Goal: Communication & Community: Answer question/provide support

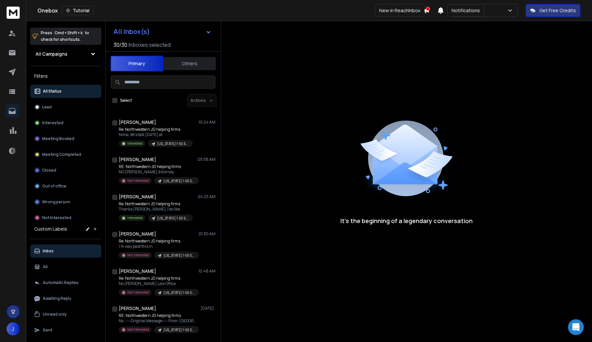
click at [296, 2] on div "Onebox Tutorial JusticeArch Get Free Credits" at bounding box center [296, 10] width 592 height 21
click at [296, 7] on button "JusticeArch" at bounding box center [485, 10] width 66 height 13
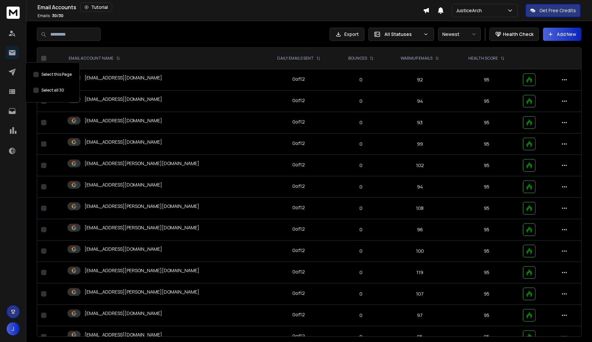
click at [35, 91] on button "Select this Page" at bounding box center [36, 90] width 5 height 5
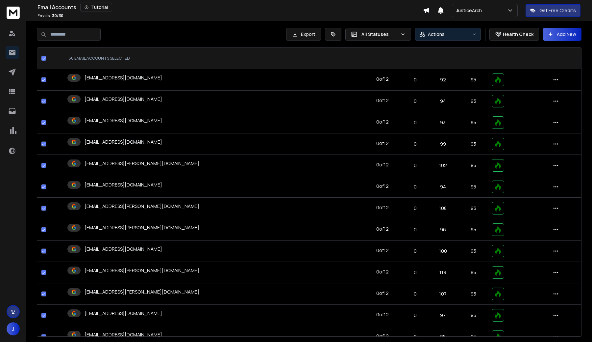
click at [462, 31] on div "Actions" at bounding box center [445, 34] width 50 height 7
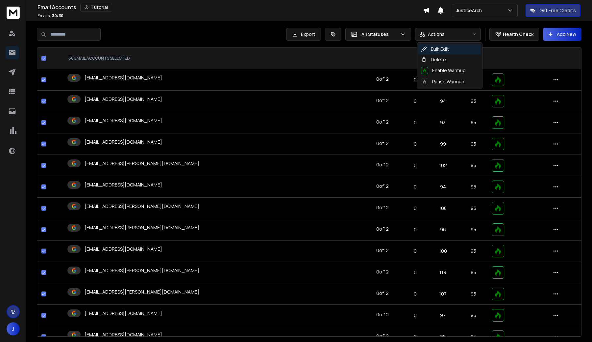
click at [454, 49] on div "Bulk Edit" at bounding box center [450, 49] width 63 height 11
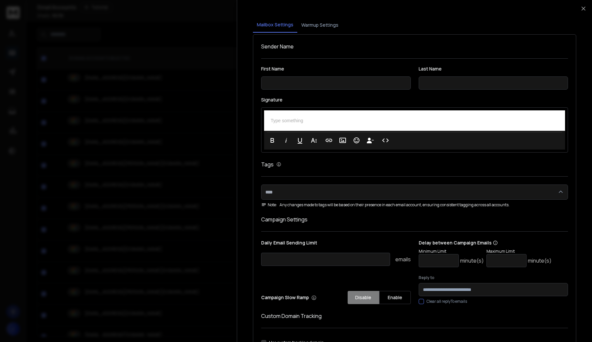
click at [319, 227] on form "First Name Last Name Signature Type something Clear Formatting Font Family Aria…" at bounding box center [414, 217] width 307 height 303
click at [316, 261] on input "number" at bounding box center [325, 258] width 129 height 13
type input "**"
click at [339, 243] on p "Daily Email Sending Limit" at bounding box center [336, 243] width 150 height 9
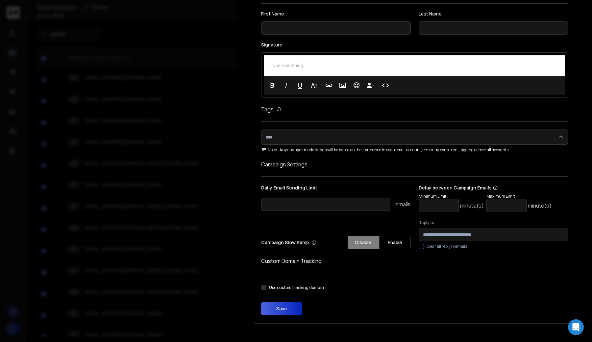
click at [284, 303] on button "Save" at bounding box center [281, 308] width 41 height 13
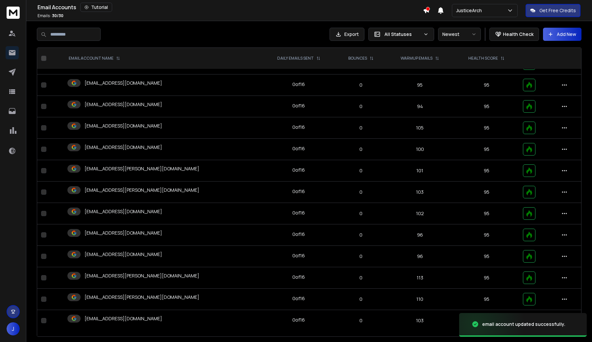
scroll to position [0, 0]
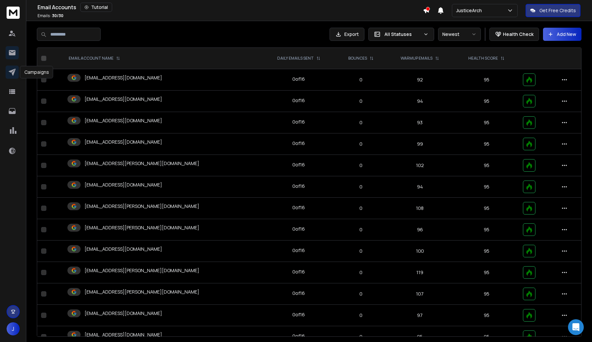
click at [13, 72] on icon at bounding box center [12, 72] width 7 height 7
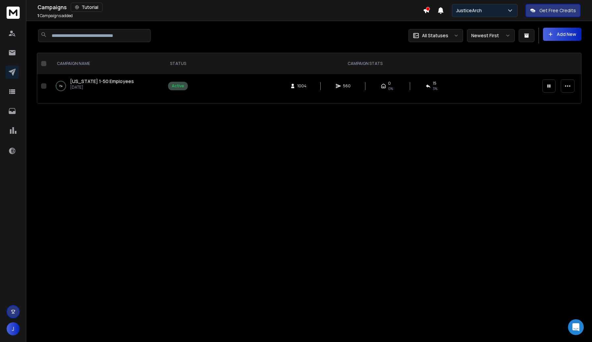
click at [491, 7] on button "JusticeArch" at bounding box center [485, 10] width 66 height 13
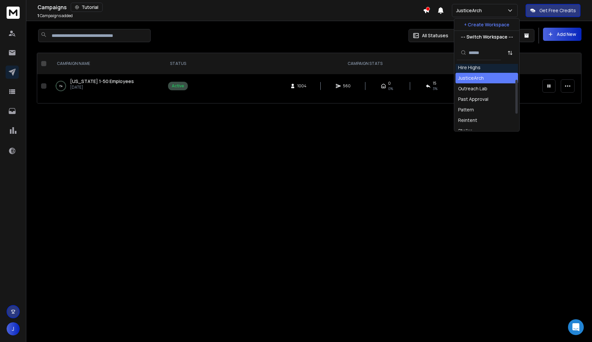
scroll to position [42, 0]
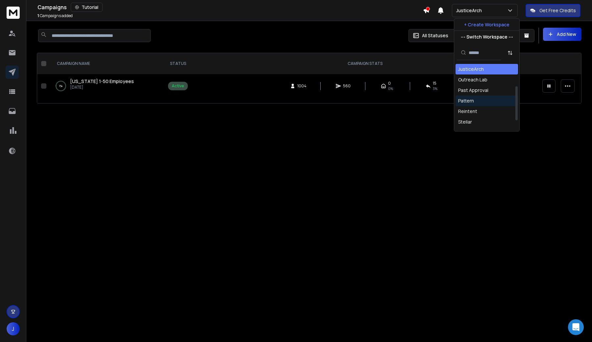
click at [472, 102] on div "Pattern" at bounding box center [466, 100] width 16 height 7
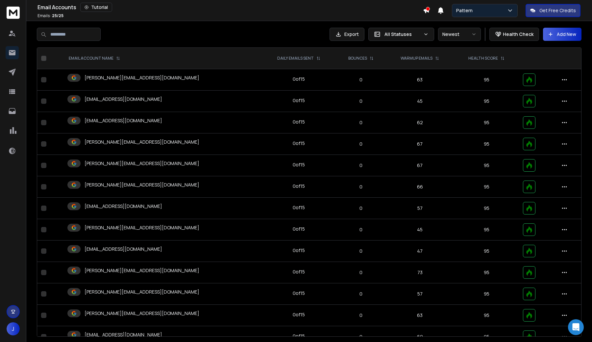
click at [506, 13] on button "Pattern" at bounding box center [485, 10] width 66 height 13
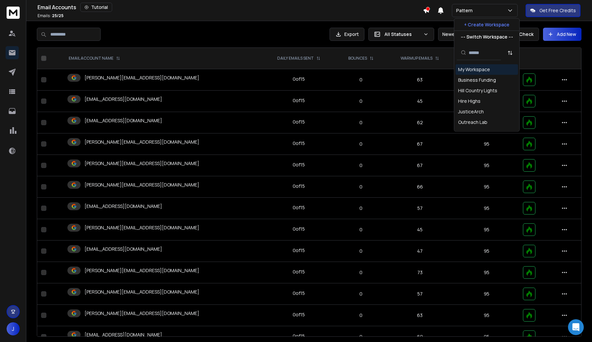
click at [389, 128] on td "62" at bounding box center [420, 122] width 68 height 21
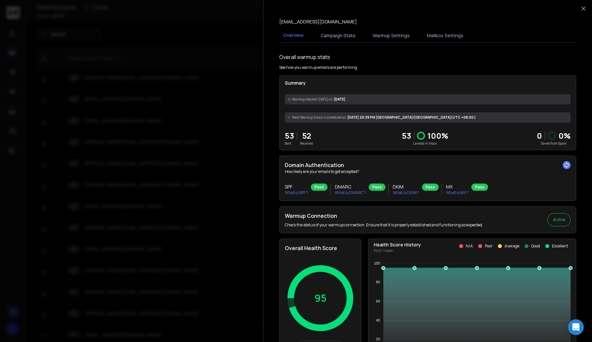
click at [393, 38] on button "Warmup Settings" at bounding box center [391, 35] width 45 height 14
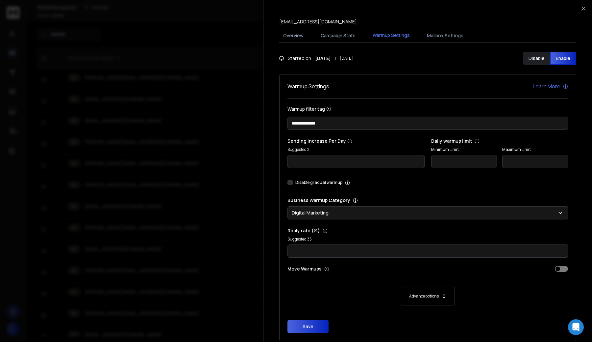
click at [210, 119] on div at bounding box center [296, 171] width 592 height 342
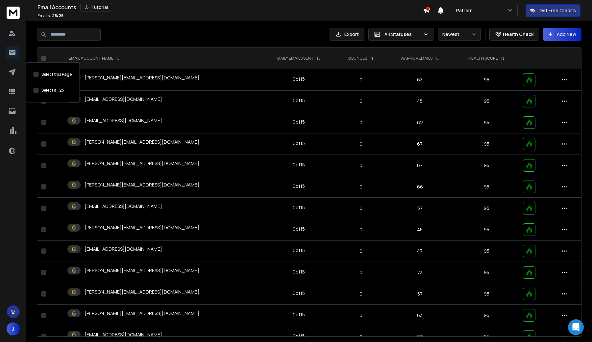
click at [34, 90] on button "Select this Page" at bounding box center [36, 90] width 5 height 5
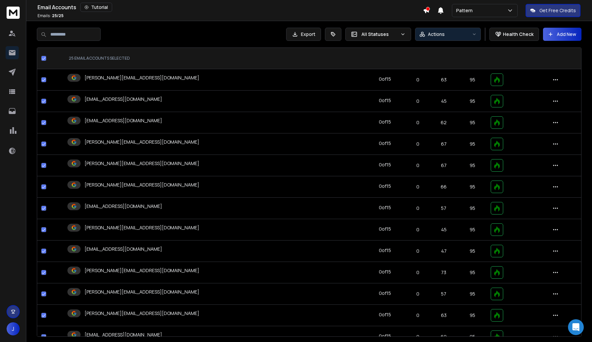
click at [459, 34] on div "Actions" at bounding box center [445, 34] width 50 height 7
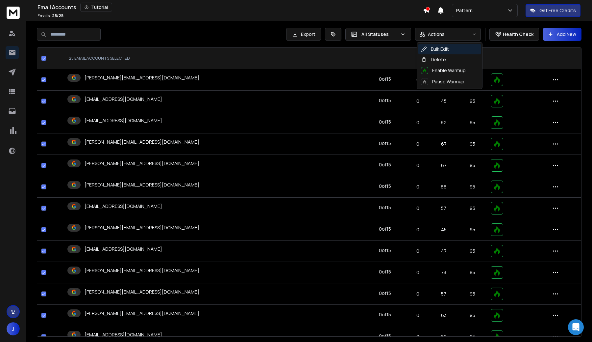
click at [454, 48] on div "Bulk Edit" at bounding box center [450, 49] width 63 height 11
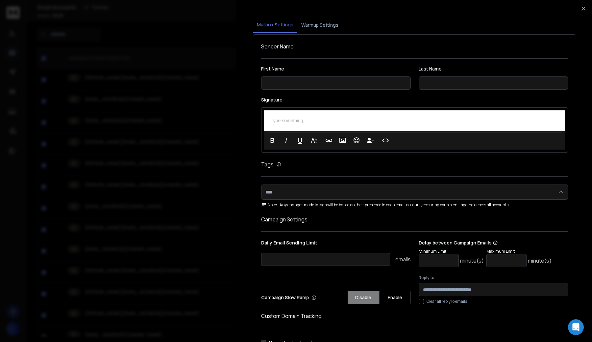
click at [324, 24] on button "Warmup Settings" at bounding box center [320, 25] width 45 height 14
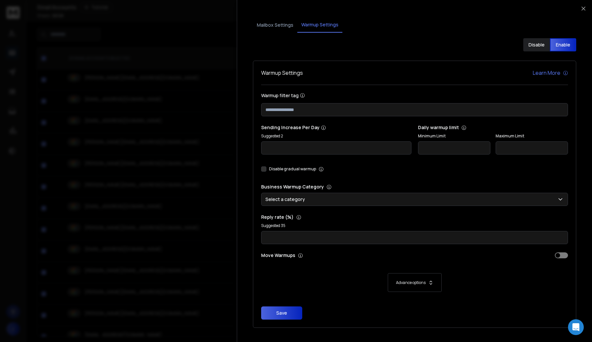
click at [328, 151] on input "number" at bounding box center [336, 147] width 150 height 13
click at [262, 168] on button "Disable gradual warmup" at bounding box center [263, 168] width 5 height 5
click at [316, 138] on p "Suggested 2" at bounding box center [336, 135] width 150 height 5
click at [316, 145] on input "number" at bounding box center [336, 147] width 150 height 13
click at [438, 151] on input "number" at bounding box center [454, 147] width 72 height 13
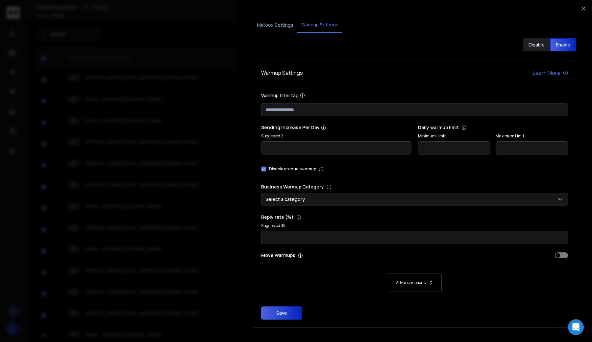
type input "*"
click at [522, 152] on input "number" at bounding box center [532, 147] width 72 height 13
type input "**"
drag, startPoint x: 429, startPoint y: 149, endPoint x: 414, endPoint y: 150, distance: 15.5
click at [414, 149] on div "Sending Increase Per Day Suggested 2 Daily warmup limit Minimum Limit * Maximum…" at bounding box center [414, 139] width 307 height 30
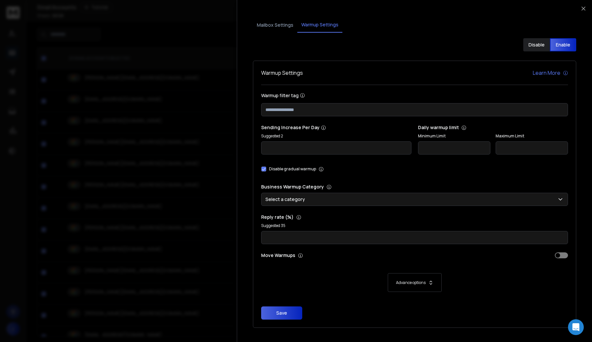
type input "**"
click at [398, 173] on div "Disable gradual warmup" at bounding box center [414, 168] width 307 height 13
click at [561, 256] on button "button" at bounding box center [561, 255] width 13 height 6
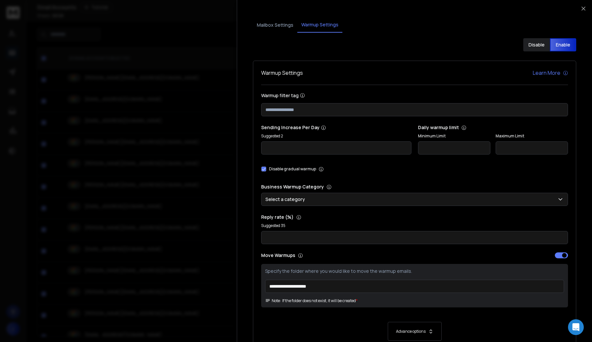
click at [558, 255] on button "button" at bounding box center [561, 255] width 13 height 6
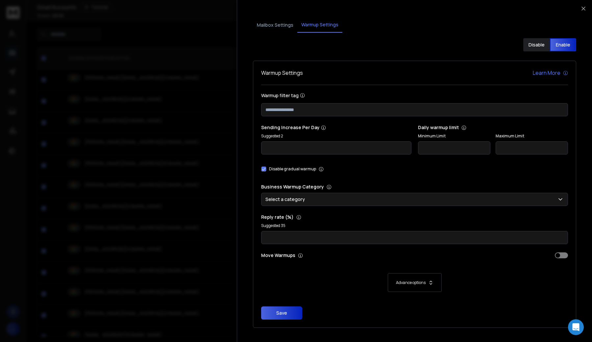
click at [419, 289] on div "Advance options" at bounding box center [415, 282] width 54 height 19
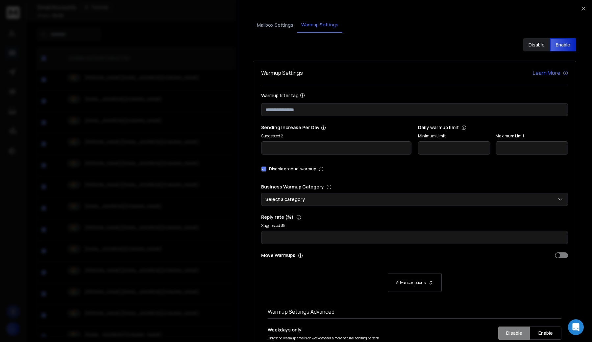
scroll to position [196, 0]
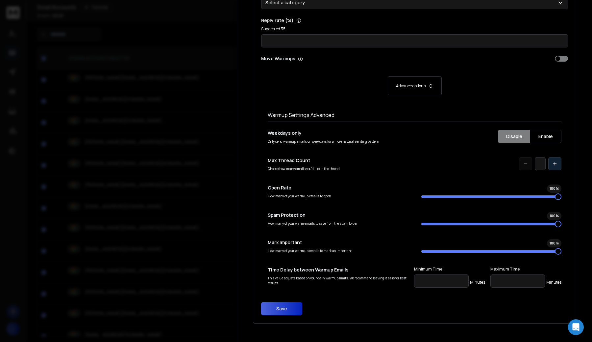
click at [553, 164] on icon "button" at bounding box center [555, 163] width 5 height 5
type input "*"
click at [291, 307] on button "Save" at bounding box center [281, 308] width 41 height 13
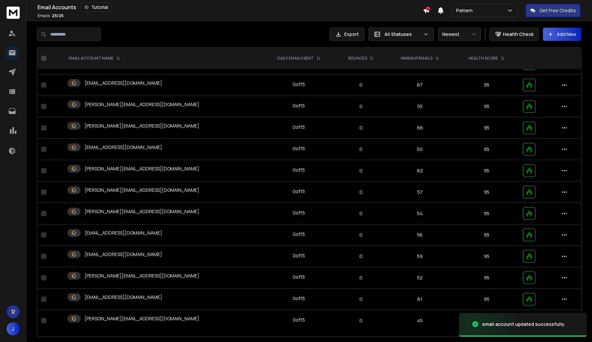
scroll to position [0, 0]
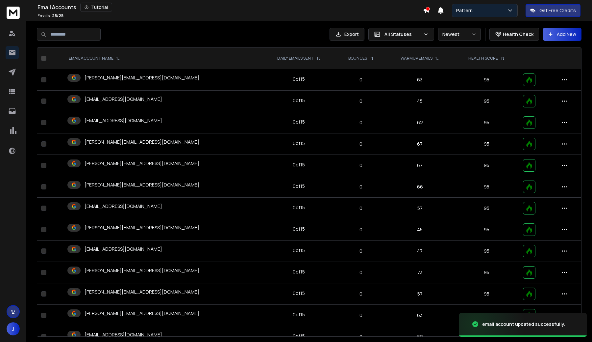
click at [466, 13] on p "Pattern" at bounding box center [465, 10] width 19 height 7
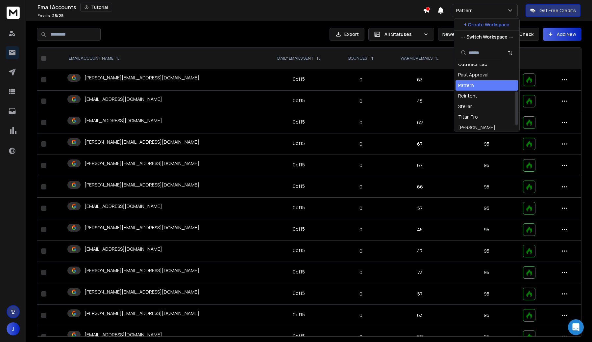
scroll to position [61, 0]
click at [478, 116] on div "Titan Pro" at bounding box center [487, 114] width 63 height 11
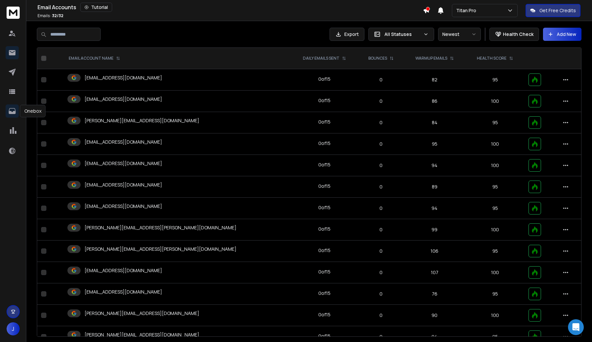
click at [12, 112] on icon at bounding box center [12, 111] width 7 height 6
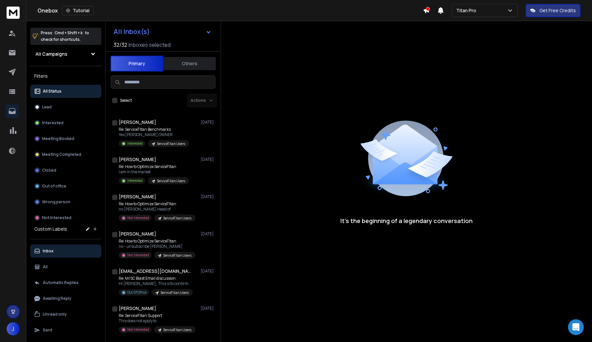
click at [191, 64] on button "Others" at bounding box center [189, 63] width 53 height 14
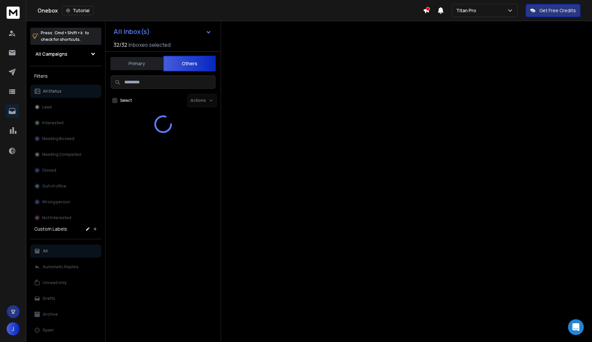
click at [142, 65] on button "Primary" at bounding box center [137, 63] width 53 height 14
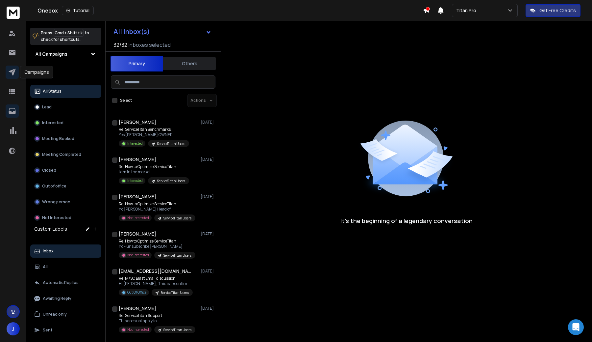
click at [11, 69] on icon at bounding box center [12, 72] width 8 height 8
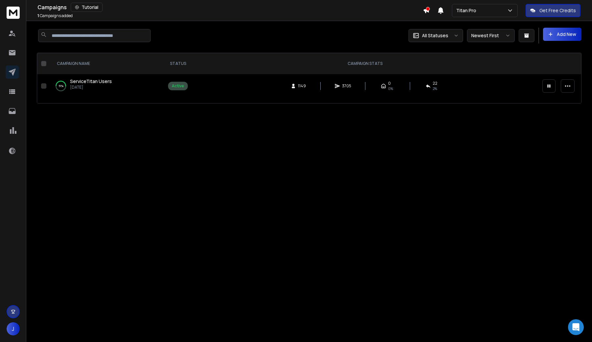
click at [274, 84] on div "1149 3705 0 0% 22 2 %" at bounding box center [365, 86] width 339 height 11
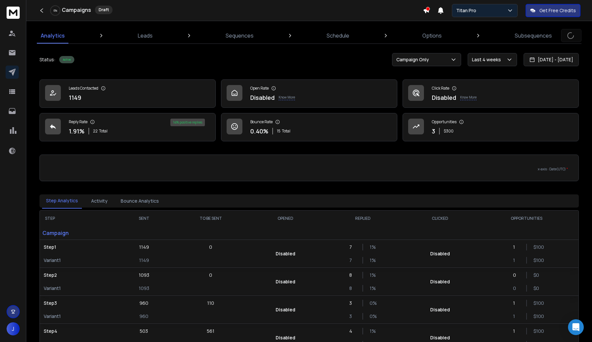
click at [487, 13] on div "Titan Pro" at bounding box center [484, 10] width 57 height 7
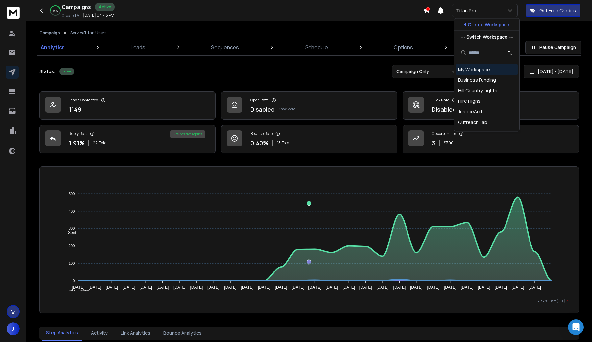
click at [337, 55] on div "Analytics Leads Sequences Schedule Options Subsequences Pause Campaign" at bounding box center [309, 47] width 545 height 16
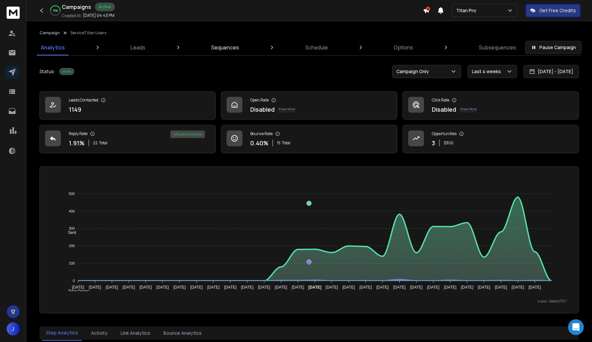
click at [231, 43] on p "Sequences" at bounding box center [225, 47] width 28 height 8
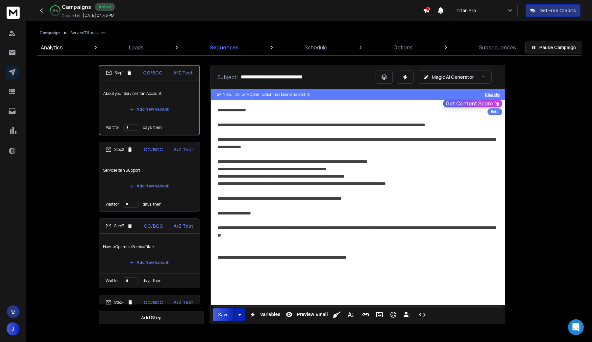
click at [55, 48] on p "Analytics" at bounding box center [52, 47] width 22 height 8
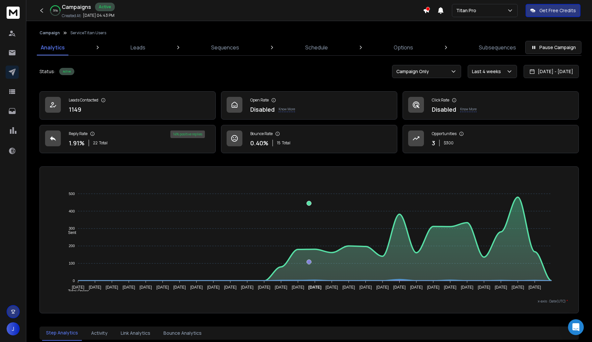
scroll to position [154, 0]
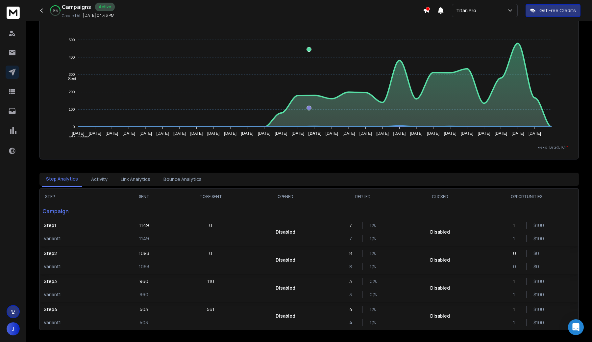
click at [494, 3] on div "51 % Campaigns Active Created At: Sep 29, 2025, 04:43 PM Titan Pro Get Free Cre…" at bounding box center [296, 10] width 592 height 21
click at [494, 5] on button "Titan Pro" at bounding box center [485, 10] width 66 height 13
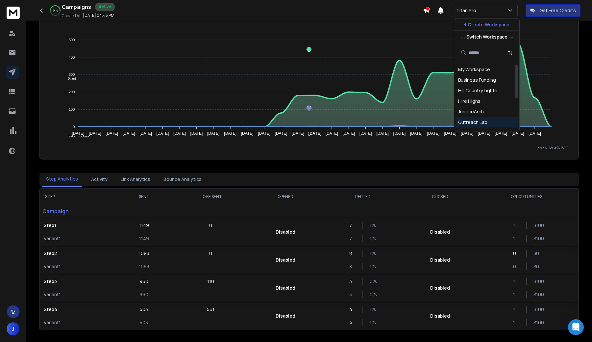
scroll to position [61, 0]
click at [489, 23] on p "+ Create Workspace" at bounding box center [486, 24] width 45 height 7
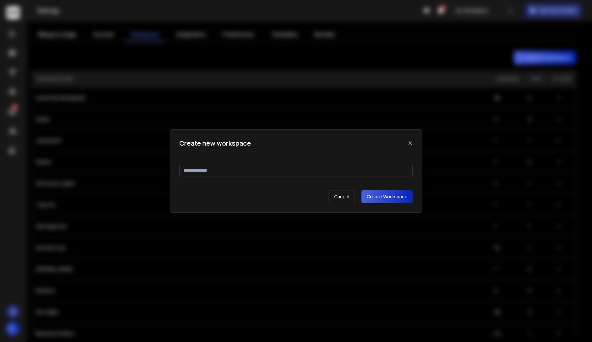
click at [296, 176] on input at bounding box center [296, 170] width 234 height 13
type input "********"
click at [399, 194] on button "Create Workspace" at bounding box center [387, 196] width 51 height 13
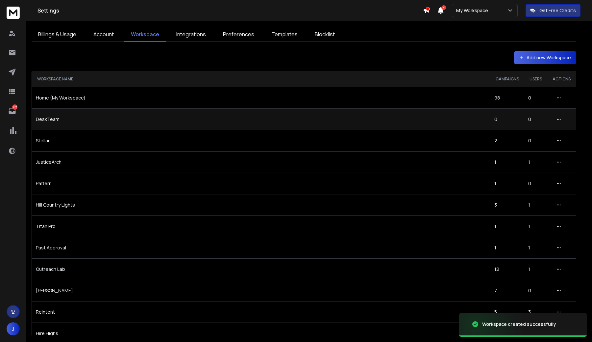
click at [202, 118] on td "DeskTeam" at bounding box center [261, 118] width 459 height 21
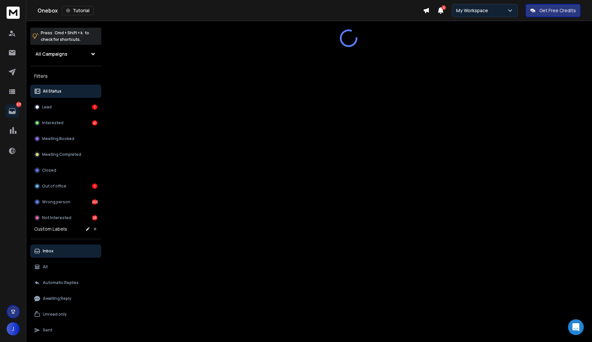
click at [501, 13] on div "My Workspace" at bounding box center [484, 10] width 57 height 7
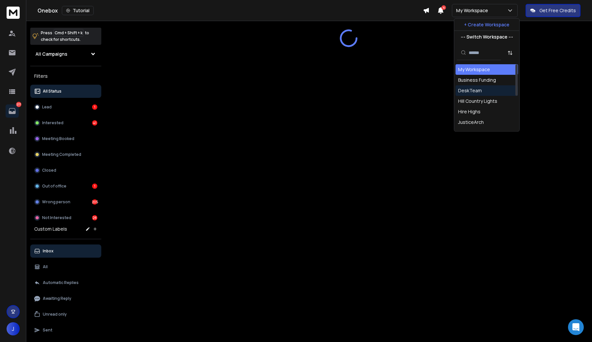
click at [474, 89] on div "DeskTeam" at bounding box center [470, 90] width 24 height 7
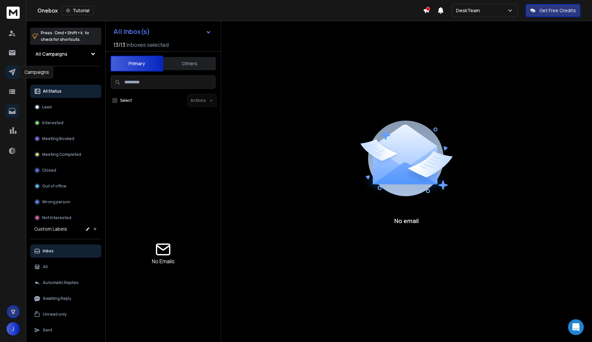
click at [17, 66] on link at bounding box center [12, 71] width 13 height 13
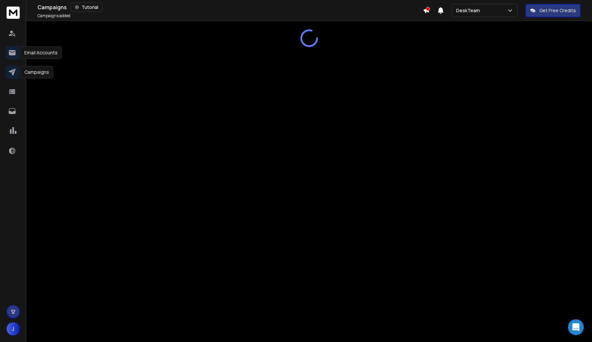
click at [17, 56] on link at bounding box center [12, 52] width 13 height 13
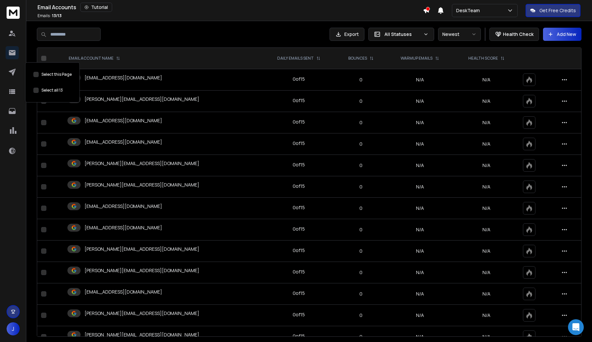
click at [38, 91] on button "Select this Page" at bounding box center [36, 90] width 5 height 5
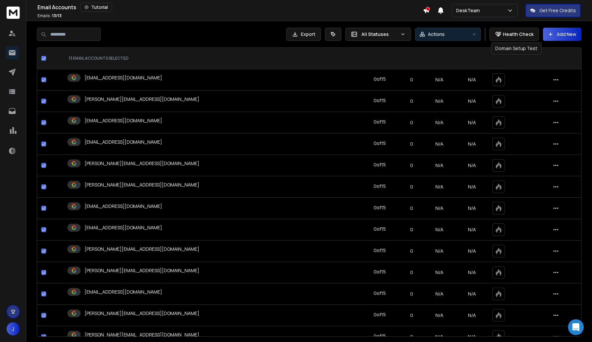
click at [458, 37] on div "Actions" at bounding box center [445, 34] width 50 height 7
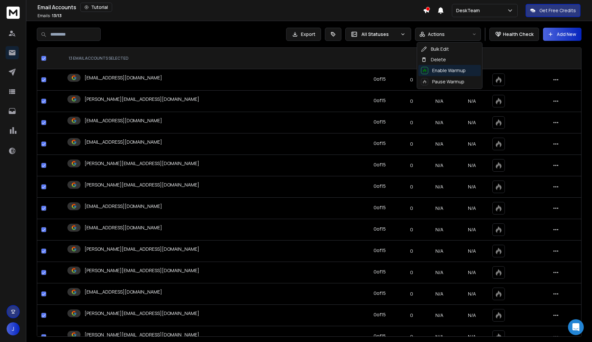
click at [454, 67] on div "Enable Warmup" at bounding box center [443, 70] width 45 height 7
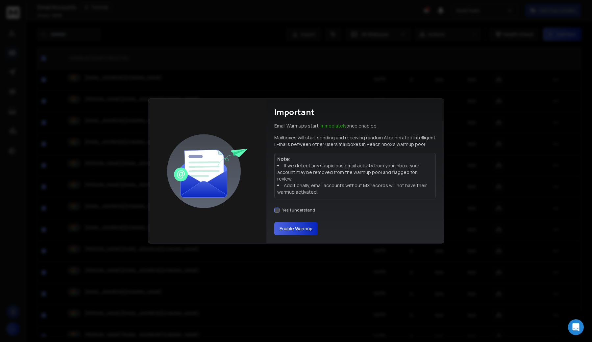
click at [277, 208] on button "Yes, I understand" at bounding box center [276, 209] width 5 height 5
click at [283, 224] on button "Enable Warmup" at bounding box center [295, 228] width 43 height 13
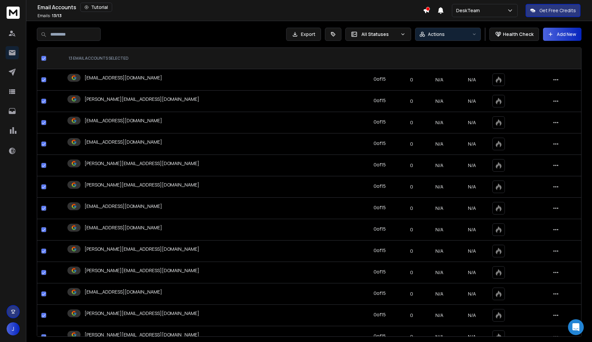
click at [456, 33] on div "Actions" at bounding box center [445, 34] width 50 height 7
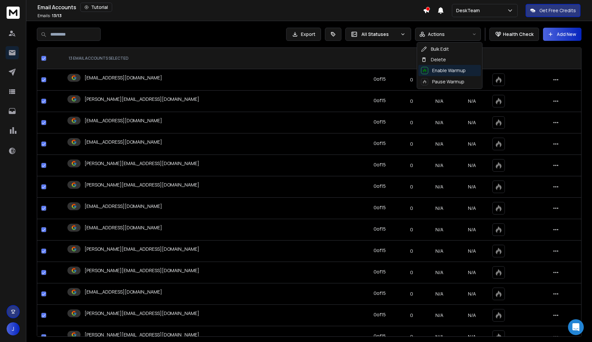
click at [427, 73] on div at bounding box center [424, 70] width 7 height 7
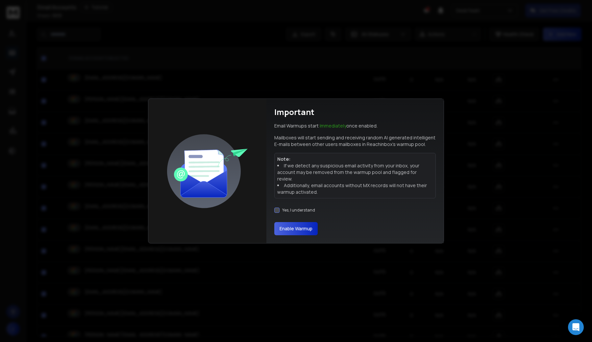
click at [278, 207] on button "Yes, I understand" at bounding box center [276, 209] width 5 height 5
click at [289, 223] on button "Enable Warmup" at bounding box center [295, 228] width 43 height 13
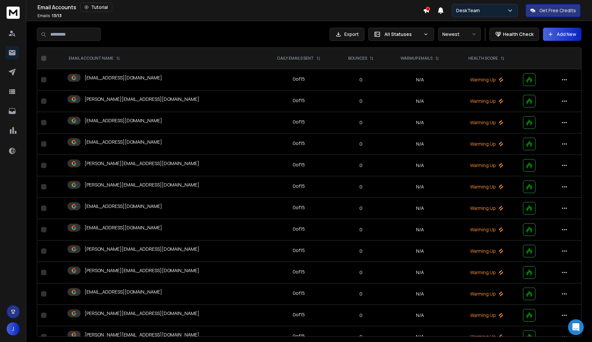
click at [468, 8] on p "DeskTeam" at bounding box center [469, 10] width 26 height 7
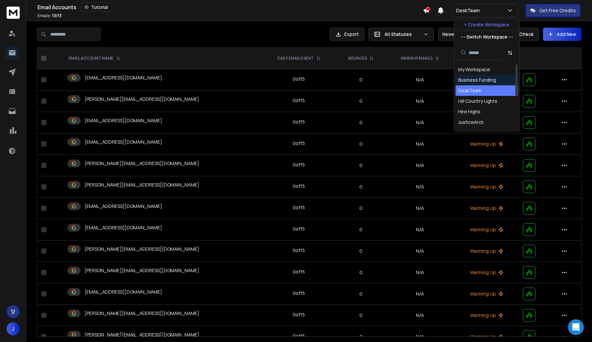
click at [476, 80] on div "Business Funding" at bounding box center [477, 80] width 38 height 7
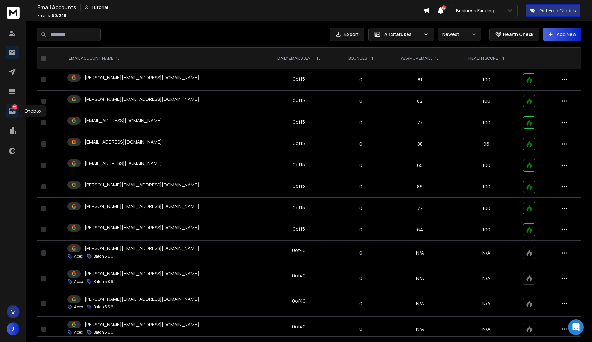
click at [12, 113] on icon at bounding box center [12, 111] width 7 height 6
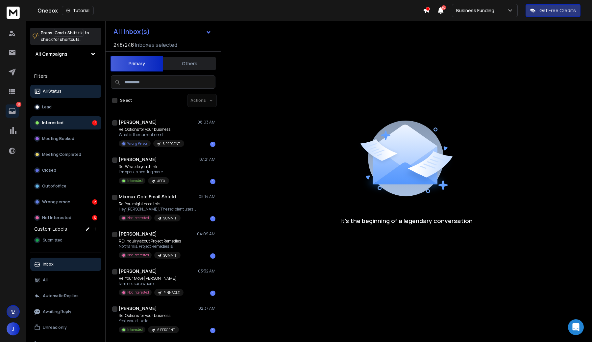
click at [76, 125] on button "Interested 15" at bounding box center [65, 122] width 71 height 13
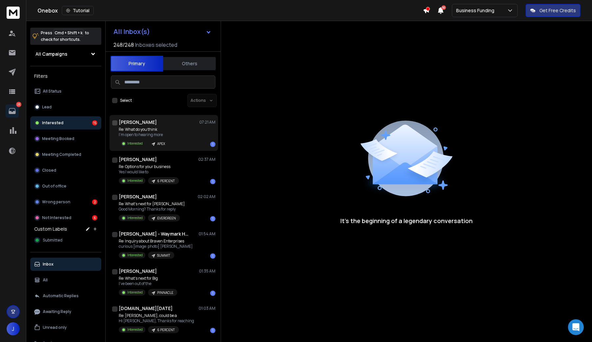
click at [157, 126] on div "[PERSON_NAME] 07:21 AM Re: What do you think I'm open to hearing more Intereste…" at bounding box center [167, 133] width 97 height 28
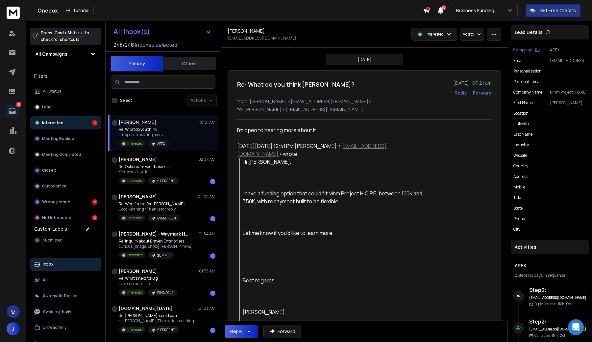
click at [236, 330] on div "Reply" at bounding box center [236, 331] width 12 height 7
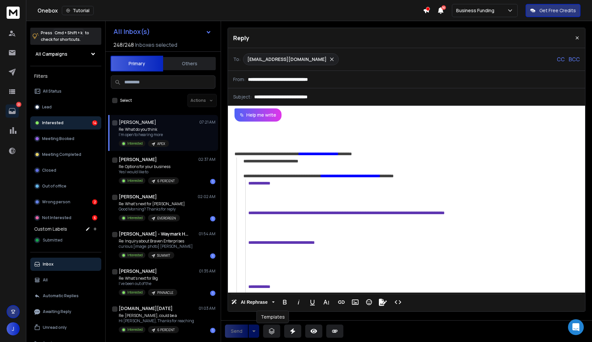
click at [275, 331] on button at bounding box center [271, 330] width 17 height 13
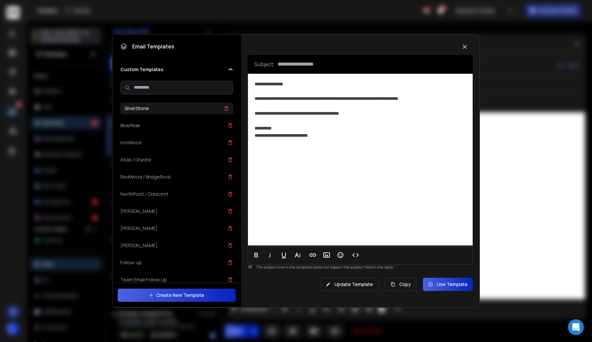
click at [145, 246] on div "[PERSON_NAME]" at bounding box center [176, 245] width 113 height 7
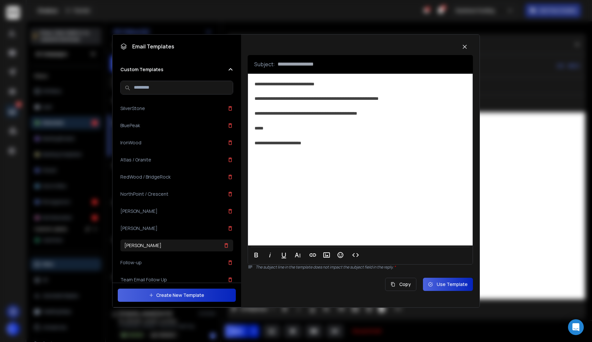
click at [448, 281] on button "Use Template" at bounding box center [448, 283] width 50 height 13
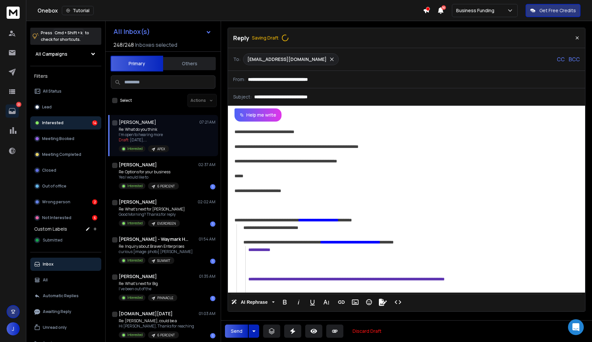
click at [239, 183] on div at bounding box center [407, 182] width 344 height 7
drag, startPoint x: 299, startPoint y: 191, endPoint x: 233, endPoint y: 190, distance: 66.2
click at [233, 190] on div "**********" at bounding box center [406, 206] width 357 height 171
click at [560, 59] on p "CC" at bounding box center [561, 59] width 8 height 8
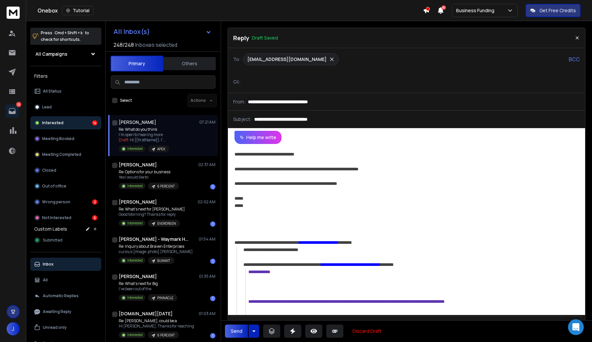
type input "**********"
click at [237, 329] on button "Send" at bounding box center [236, 330] width 23 height 13
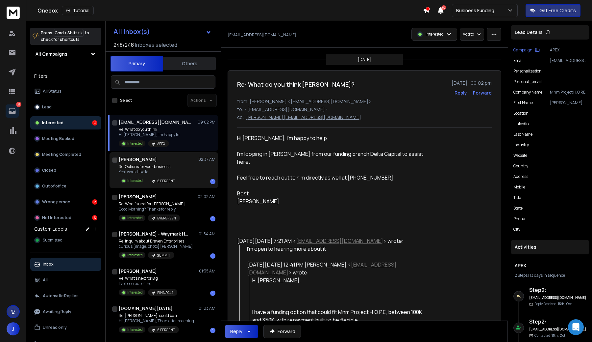
click at [173, 162] on div "[PERSON_NAME] 02:37 AM" at bounding box center [167, 159] width 97 height 7
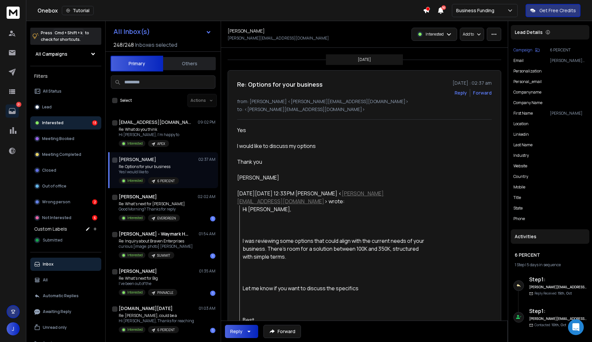
click at [233, 336] on button "Reply" at bounding box center [241, 330] width 33 height 13
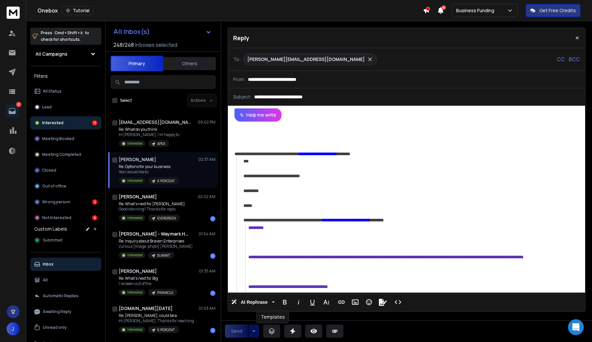
click at [275, 334] on icon at bounding box center [272, 330] width 7 height 7
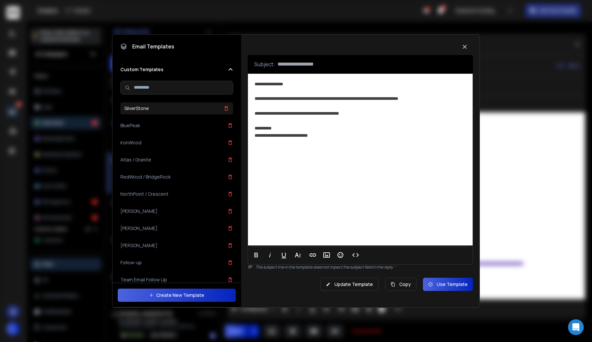
click at [140, 247] on div "[PERSON_NAME]" at bounding box center [176, 245] width 113 height 7
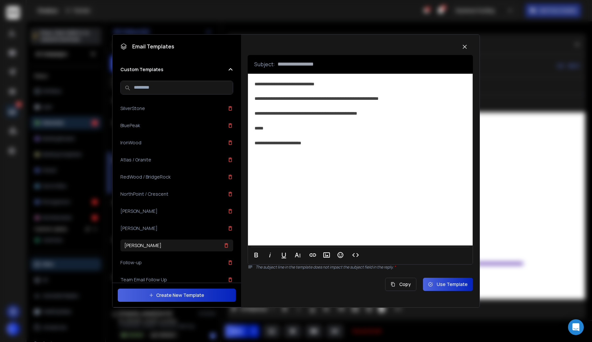
click at [447, 284] on button "Use Template" at bounding box center [448, 283] width 50 height 13
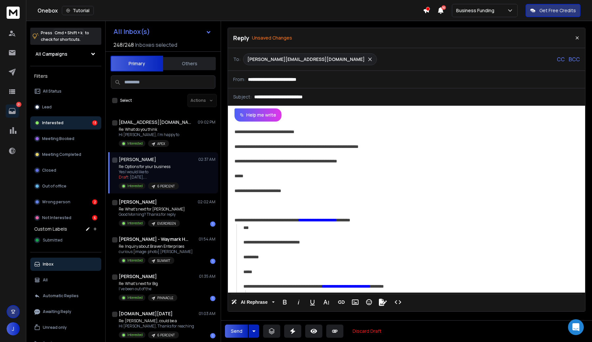
click at [235, 183] on div at bounding box center [407, 182] width 344 height 7
drag, startPoint x: 298, startPoint y: 194, endPoint x: 234, endPoint y: 192, distance: 64.5
click at [234, 192] on div "**********" at bounding box center [406, 206] width 357 height 171
click at [559, 61] on p "CC" at bounding box center [561, 59] width 8 height 8
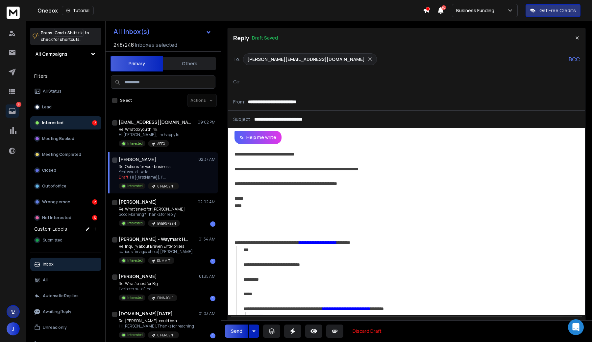
type input "**********"
click at [233, 331] on button "Send" at bounding box center [236, 330] width 23 height 13
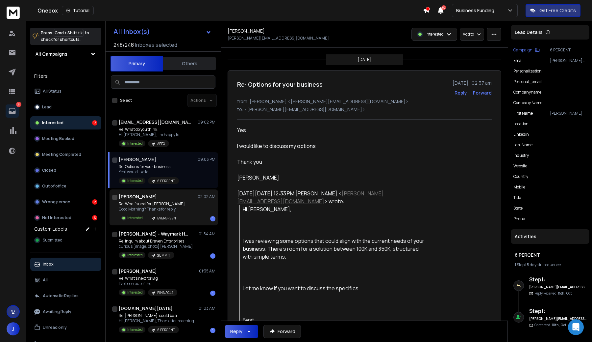
click at [179, 215] on div "EVERGREEN" at bounding box center [164, 217] width 32 height 7
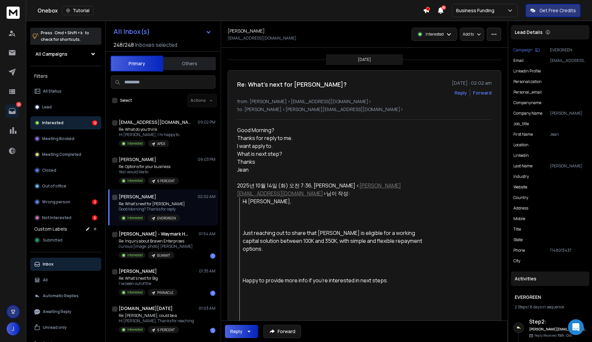
click at [233, 329] on div "Reply" at bounding box center [236, 331] width 12 height 7
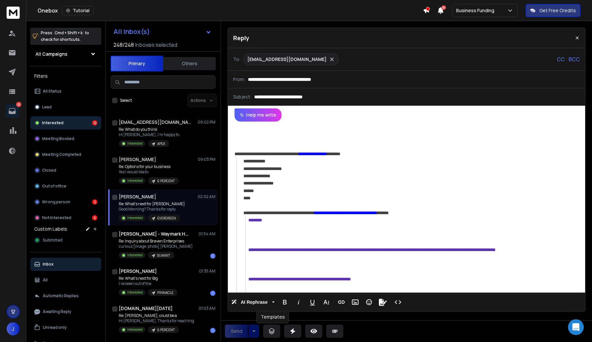
click at [273, 330] on icon at bounding box center [272, 330] width 6 height 4
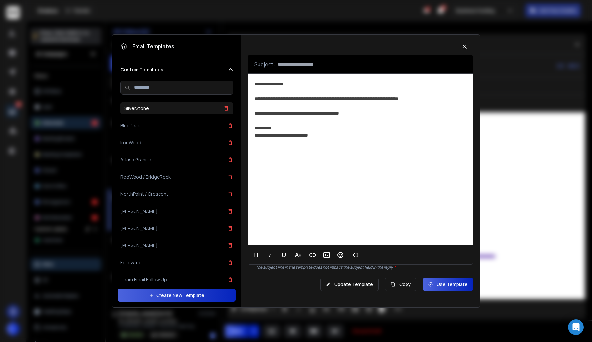
click at [134, 246] on h3 "[PERSON_NAME]" at bounding box center [138, 245] width 37 height 7
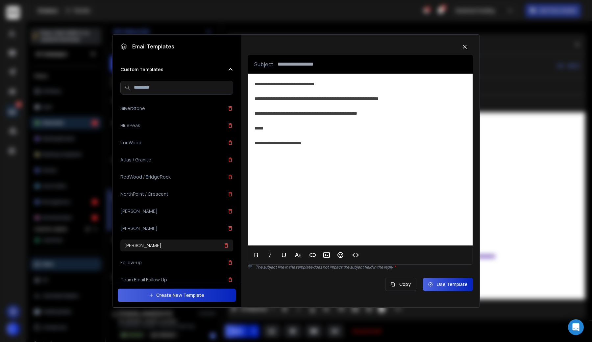
click at [445, 284] on button "Use Template" at bounding box center [448, 283] width 50 height 13
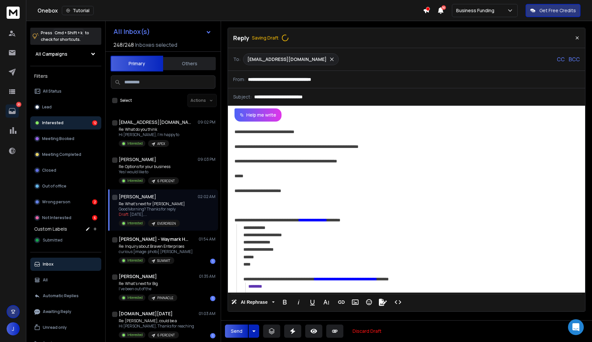
click at [241, 182] on div at bounding box center [407, 182] width 344 height 7
drag, startPoint x: 301, startPoint y: 191, endPoint x: 234, endPoint y: 189, distance: 67.2
click at [234, 189] on div "**********" at bounding box center [406, 206] width 357 height 171
click at [559, 60] on p "CC" at bounding box center [561, 59] width 8 height 8
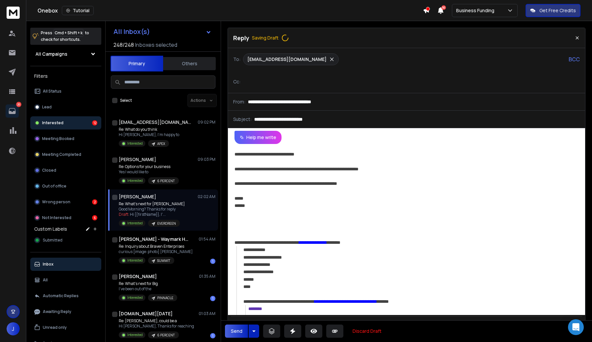
type input "**********"
click at [230, 336] on button "Send" at bounding box center [236, 330] width 23 height 13
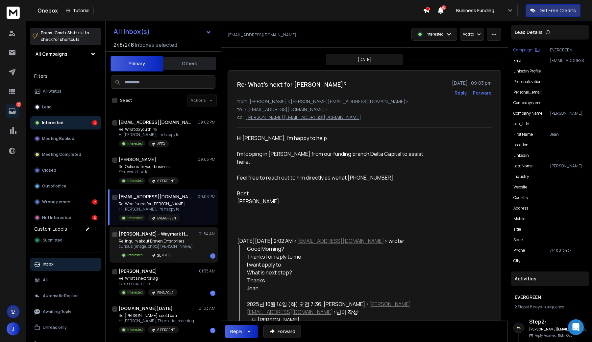
click at [184, 251] on div "Interested SUMMIT" at bounding box center [156, 254] width 74 height 7
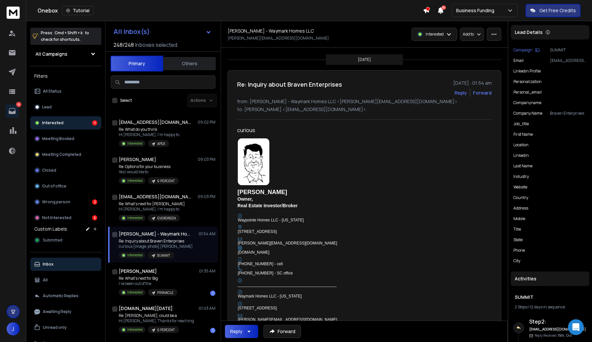
click at [229, 331] on button "Reply" at bounding box center [241, 330] width 33 height 13
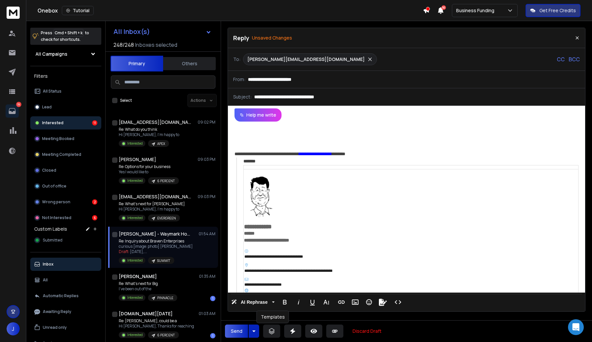
click at [273, 331] on icon at bounding box center [272, 332] width 6 height 2
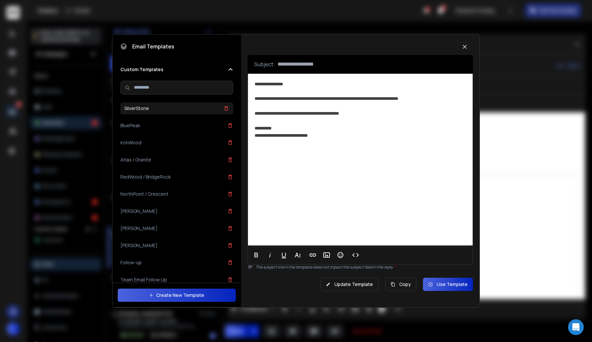
click at [140, 246] on div "[PERSON_NAME]" at bounding box center [176, 245] width 113 height 7
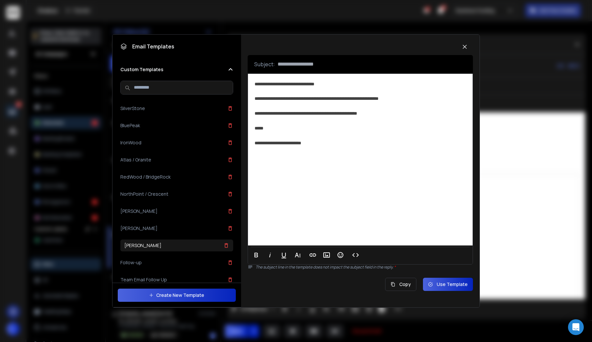
click at [461, 287] on button "Use Template" at bounding box center [448, 283] width 50 height 13
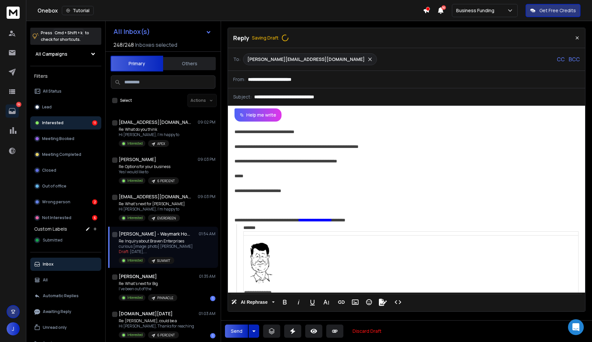
click at [241, 184] on div at bounding box center [407, 182] width 344 height 7
drag, startPoint x: 300, startPoint y: 193, endPoint x: 231, endPoint y: 192, distance: 69.1
click at [231, 192] on div "**********" at bounding box center [406, 206] width 357 height 171
click at [560, 57] on p "CC" at bounding box center [561, 59] width 8 height 8
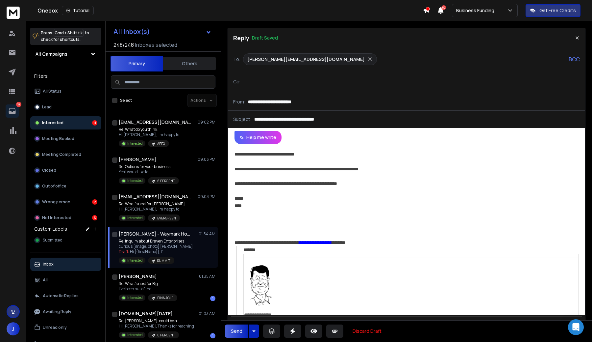
type input "**********"
click at [236, 328] on button "Send" at bounding box center [236, 330] width 23 height 13
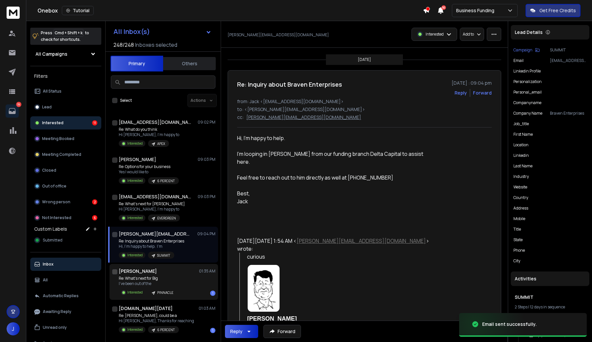
click at [190, 285] on div "Re: What’s next for Big I’ve been out of the Interested PINNACLE 1" at bounding box center [167, 285] width 97 height 20
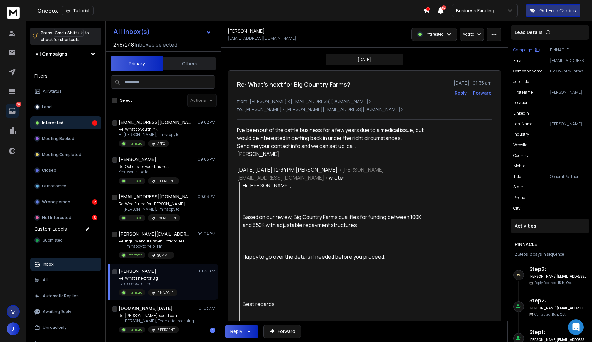
click at [233, 327] on button "Reply" at bounding box center [241, 330] width 33 height 13
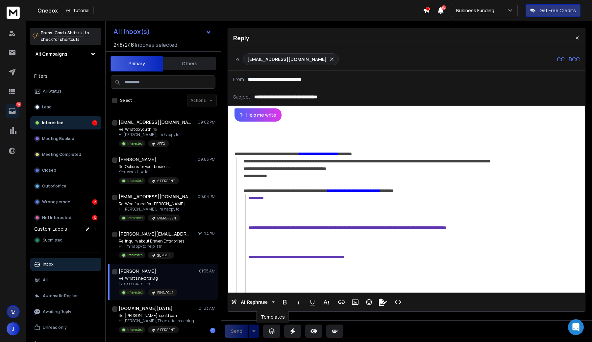
click at [273, 333] on icon at bounding box center [272, 333] width 6 height 2
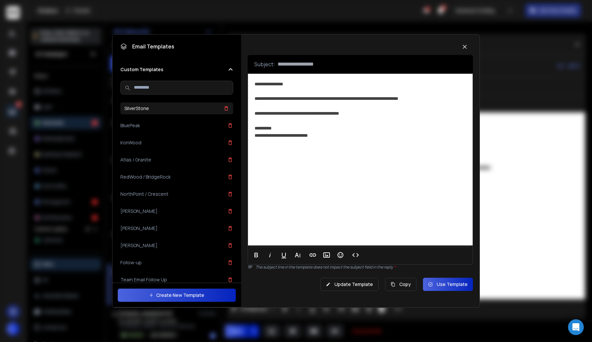
click at [140, 248] on div "[PERSON_NAME]" at bounding box center [176, 245] width 113 height 7
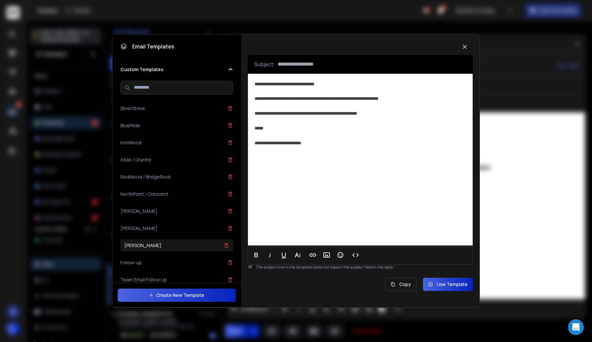
click at [433, 286] on icon at bounding box center [430, 284] width 5 height 5
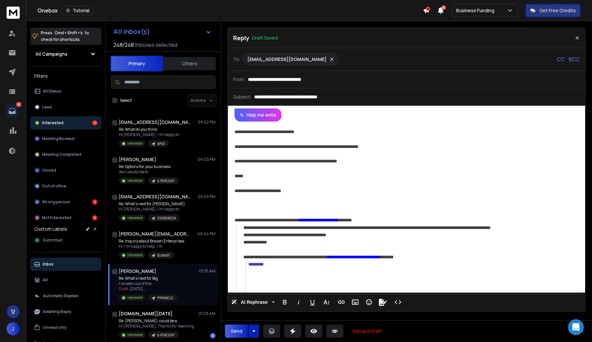
click at [239, 186] on div at bounding box center [407, 182] width 344 height 7
drag, startPoint x: 301, startPoint y: 194, endPoint x: 234, endPoint y: 192, distance: 67.2
click at [234, 192] on div "**********" at bounding box center [406, 206] width 357 height 171
click at [558, 59] on p "CC" at bounding box center [561, 59] width 8 height 8
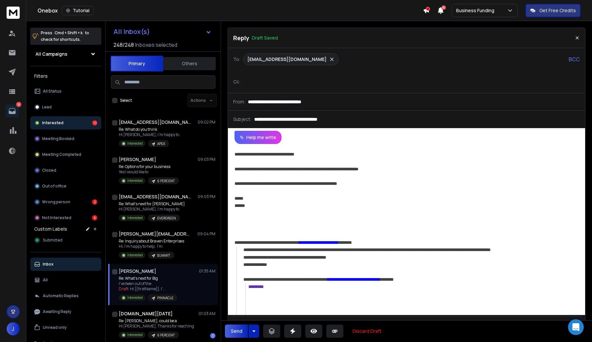
type input "**********"
click at [239, 332] on button "Send" at bounding box center [236, 330] width 23 height 13
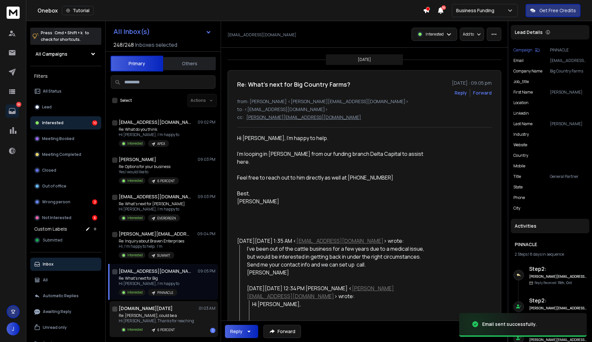
click at [184, 315] on div "Re: [PERSON_NAME], could be a Hi [PERSON_NAME], Thanks for reaching Interested …" at bounding box center [167, 323] width 97 height 20
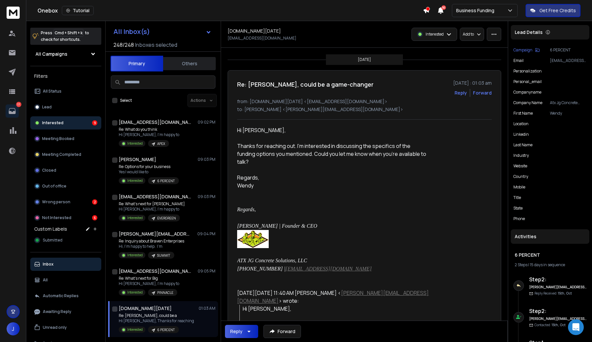
click at [231, 332] on div "Reply" at bounding box center [236, 331] width 12 height 7
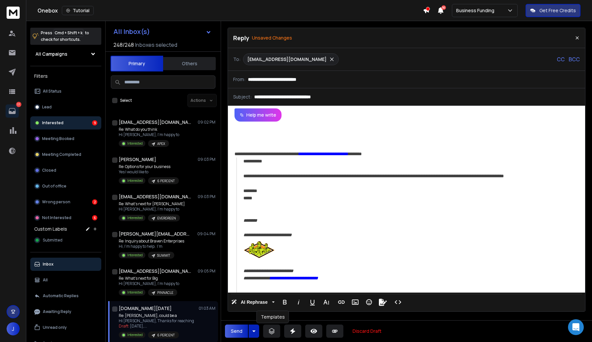
click at [274, 332] on icon at bounding box center [272, 330] width 7 height 7
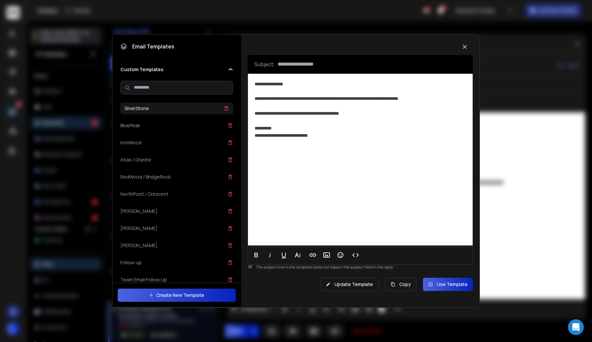
click at [132, 248] on h3 "[PERSON_NAME]" at bounding box center [138, 245] width 37 height 7
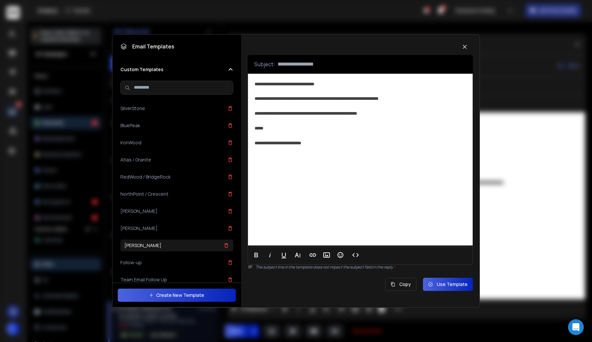
click at [441, 285] on button "Use Template" at bounding box center [448, 283] width 50 height 13
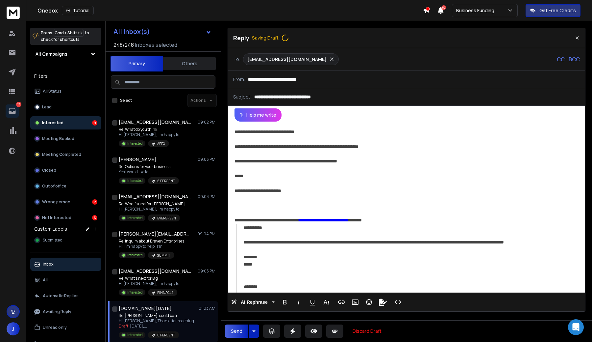
click at [243, 183] on div at bounding box center [407, 182] width 344 height 7
drag, startPoint x: 299, startPoint y: 192, endPoint x: 227, endPoint y: 190, distance: 72.4
click at [227, 190] on div "**********" at bounding box center [406, 207] width 371 height 373
click at [561, 60] on p "CC" at bounding box center [561, 59] width 8 height 8
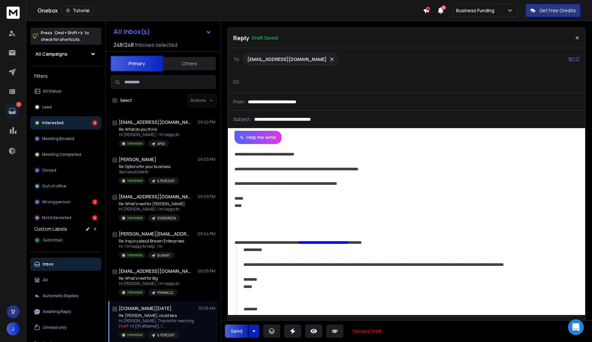
type input "**********"
click at [235, 333] on button "Send" at bounding box center [236, 330] width 23 height 13
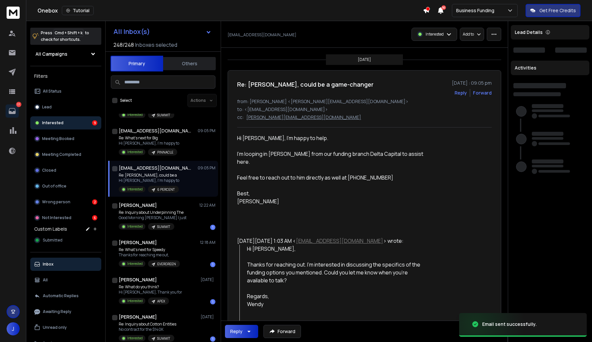
scroll to position [159, 0]
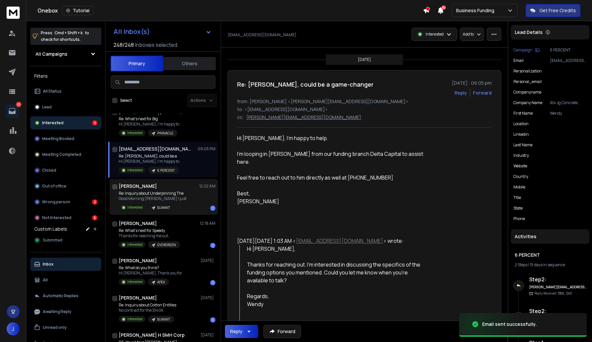
click at [185, 198] on div "Re: Inquiry about Underpinning The Good Morning [PERSON_NAME] I just Interested…" at bounding box center [167, 201] width 97 height 20
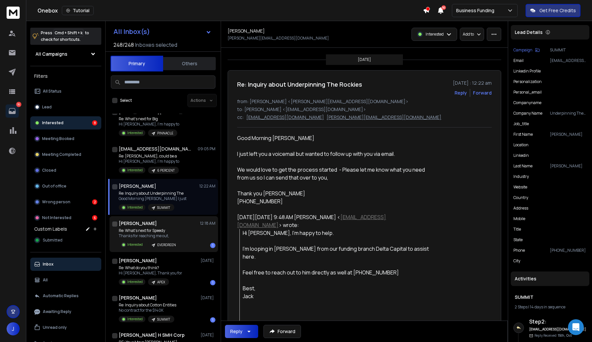
click at [182, 241] on div "Re: What’s next for Speedy Thanks for reaching me out, Interested EVERGREEN 1" at bounding box center [167, 238] width 97 height 20
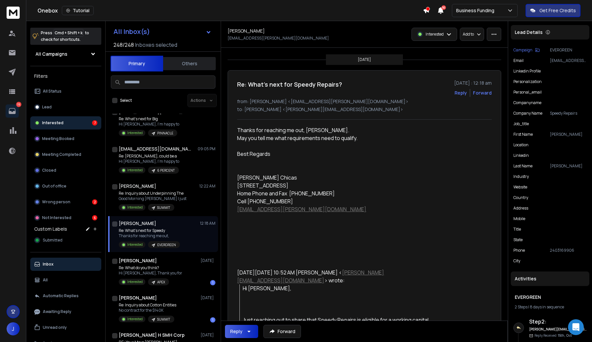
click at [232, 333] on div "Reply" at bounding box center [236, 331] width 12 height 7
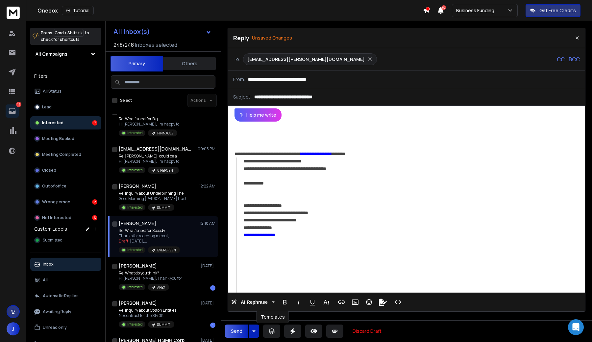
click at [277, 333] on button at bounding box center [271, 330] width 17 height 13
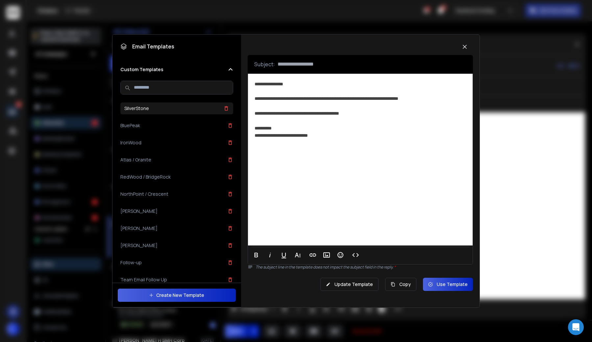
click at [147, 245] on div "[PERSON_NAME]" at bounding box center [176, 245] width 113 height 7
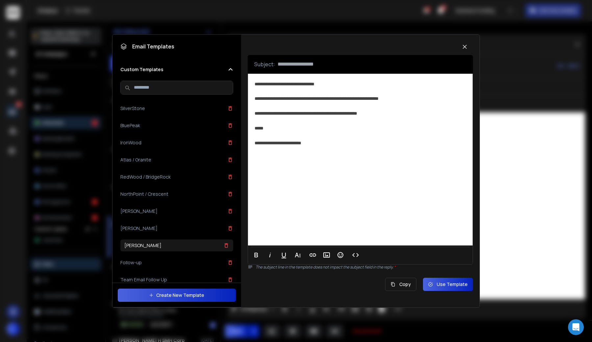
click at [430, 284] on icon at bounding box center [430, 284] width 5 height 5
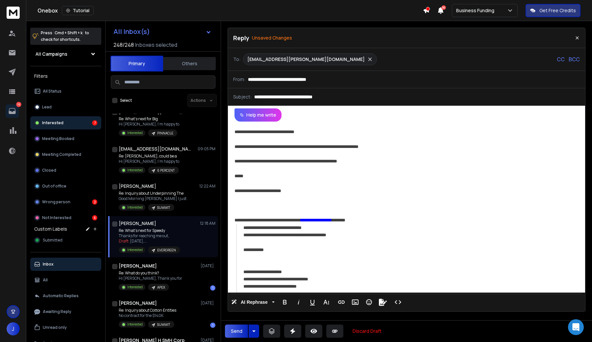
click at [246, 185] on div at bounding box center [407, 182] width 344 height 7
drag, startPoint x: 300, startPoint y: 192, endPoint x: 229, endPoint y: 191, distance: 70.8
click at [229, 191] on div "**********" at bounding box center [406, 206] width 357 height 171
click at [558, 58] on p "CC" at bounding box center [561, 59] width 8 height 8
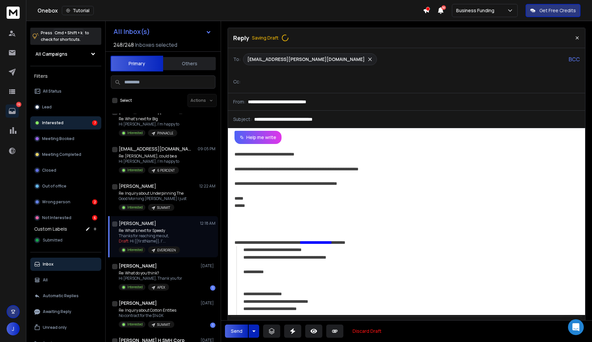
type input "**********"
click at [240, 330] on button "Send" at bounding box center [236, 330] width 23 height 13
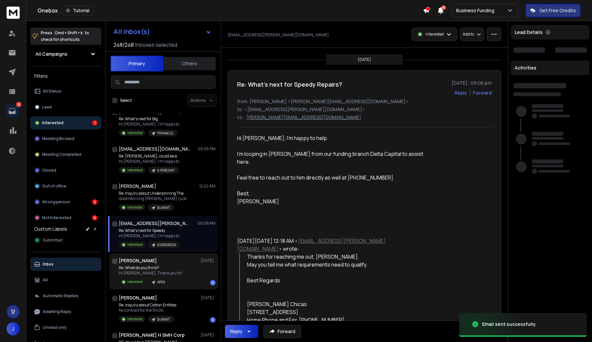
click at [197, 273] on div "Re: What do you think? Hi [PERSON_NAME], Thank you for Interested APEX 1" at bounding box center [167, 275] width 97 height 20
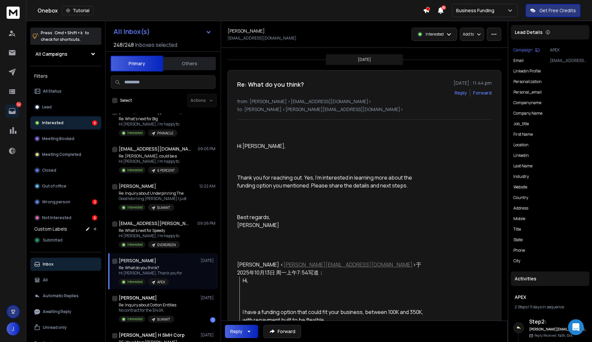
click at [233, 329] on div "Reply" at bounding box center [236, 331] width 12 height 7
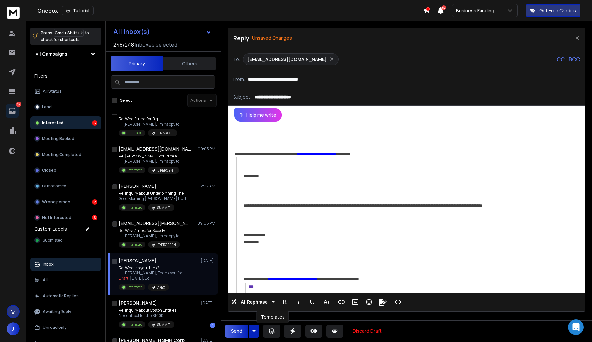
click at [275, 332] on button at bounding box center [271, 330] width 17 height 13
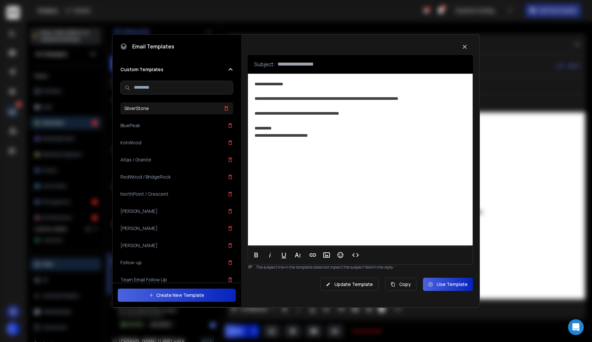
click at [137, 247] on div "[PERSON_NAME]" at bounding box center [176, 245] width 113 height 7
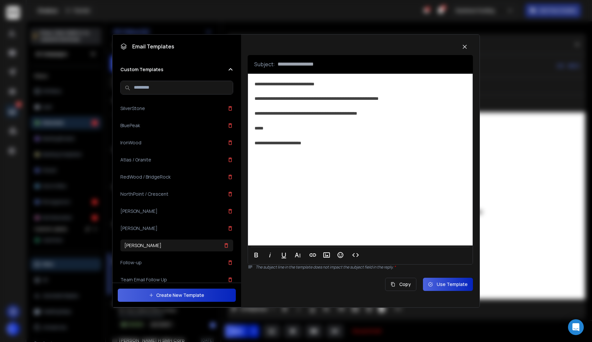
click at [449, 285] on button "Use Template" at bounding box center [448, 283] width 50 height 13
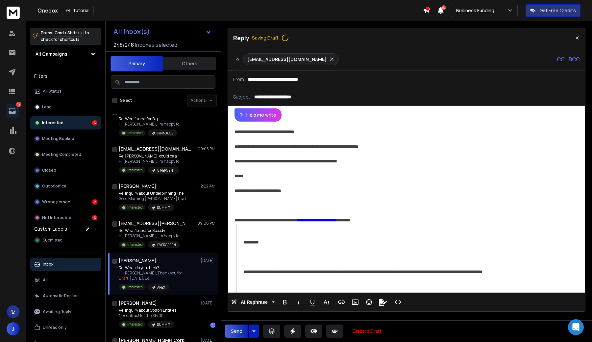
click at [239, 182] on div at bounding box center [407, 182] width 344 height 7
drag, startPoint x: 302, startPoint y: 191, endPoint x: 235, endPoint y: 188, distance: 66.5
click at [235, 188] on div "**********" at bounding box center [406, 190] width 342 height 7
click at [559, 59] on p "CC" at bounding box center [561, 59] width 8 height 8
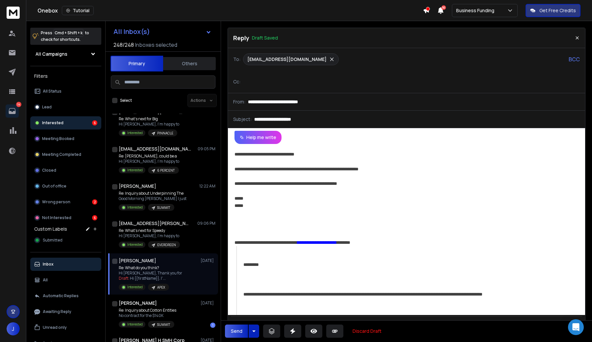
type input "**********"
click at [235, 335] on button "Send" at bounding box center [236, 330] width 23 height 13
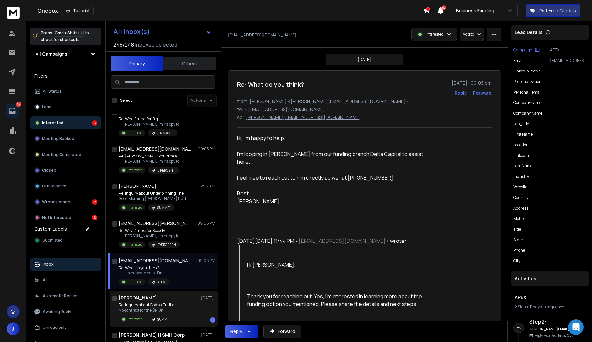
click at [170, 317] on p "SUMMIT" at bounding box center [163, 319] width 13 height 5
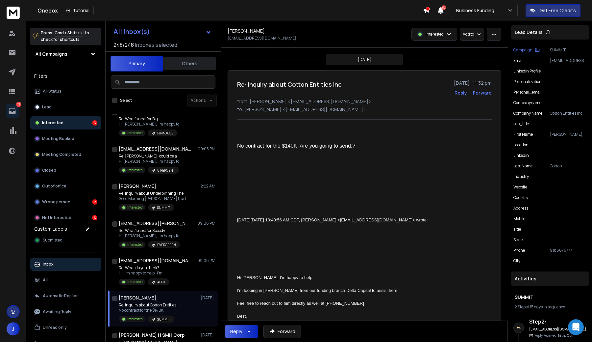
click at [229, 337] on button "Reply" at bounding box center [241, 330] width 33 height 13
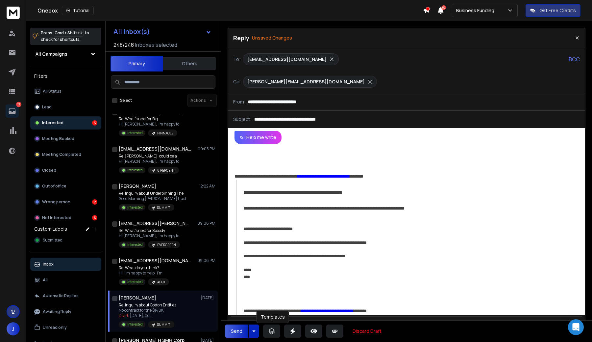
click at [273, 332] on icon at bounding box center [272, 332] width 6 height 2
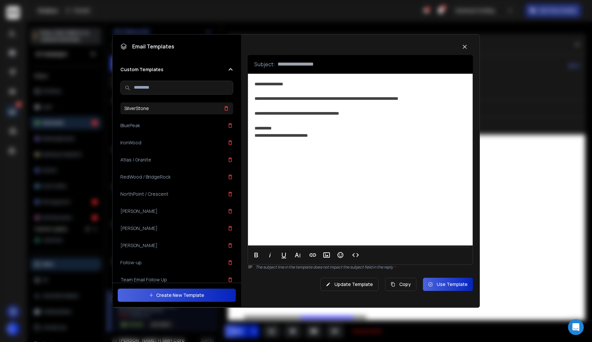
click at [134, 249] on div "[PERSON_NAME]" at bounding box center [176, 245] width 113 height 12
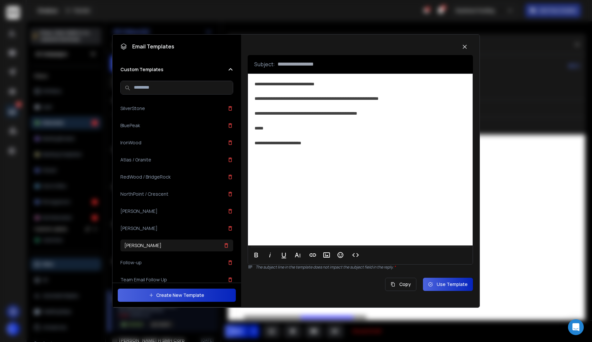
click at [433, 283] on polyline at bounding box center [431, 284] width 3 height 2
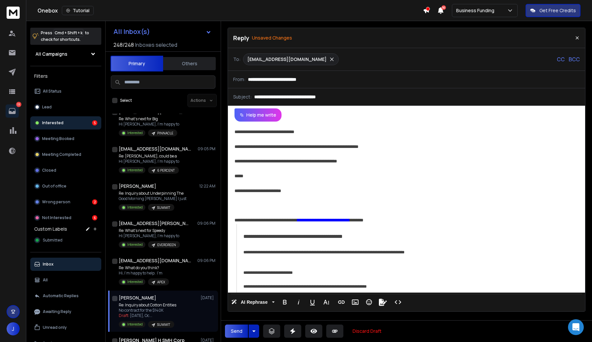
click at [244, 205] on div "**********" at bounding box center [406, 206] width 357 height 171
drag, startPoint x: 300, startPoint y: 191, endPoint x: 230, endPoint y: 192, distance: 70.4
click at [230, 192] on div "**********" at bounding box center [406, 206] width 357 height 171
click at [560, 59] on p "CC" at bounding box center [561, 59] width 8 height 8
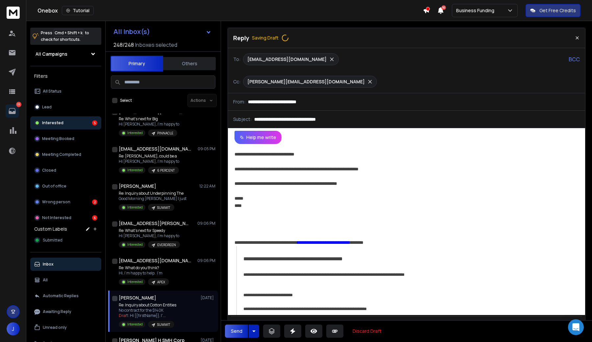
type input "**********"
click at [373, 329] on button "Discard Draft" at bounding box center [367, 330] width 39 height 13
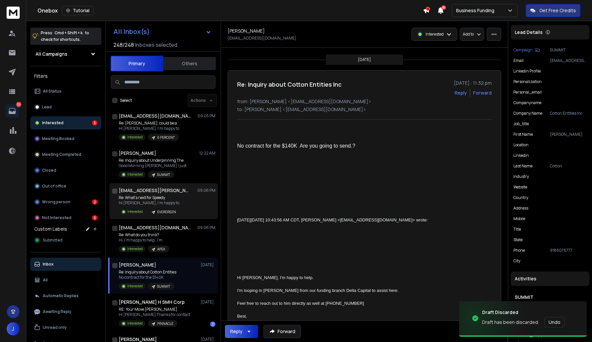
scroll to position [198, 0]
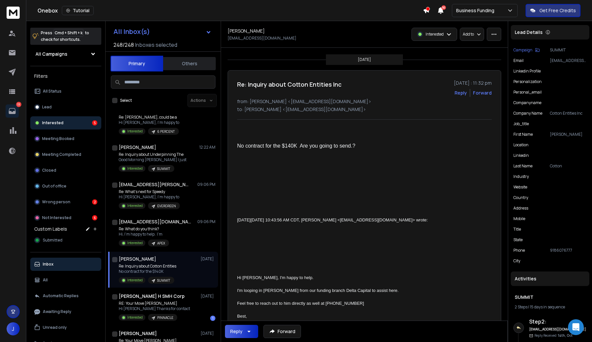
click at [178, 271] on div "Re: Inquiry about Cotton Entities No contract for the $140K Interested SUMMIT" at bounding box center [167, 273] width 97 height 20
click at [234, 333] on div "Reply" at bounding box center [236, 331] width 12 height 7
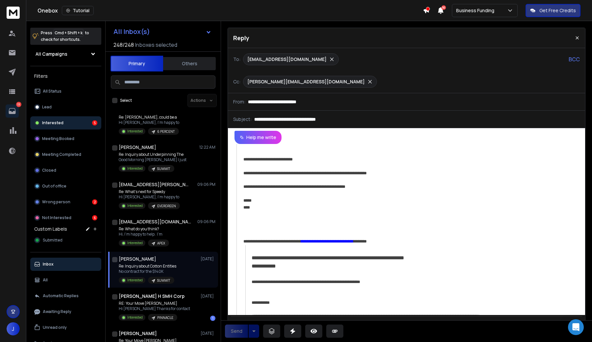
scroll to position [0, 0]
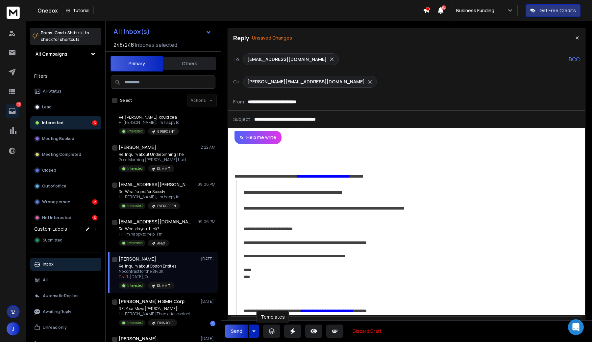
click at [270, 329] on icon at bounding box center [272, 330] width 7 height 7
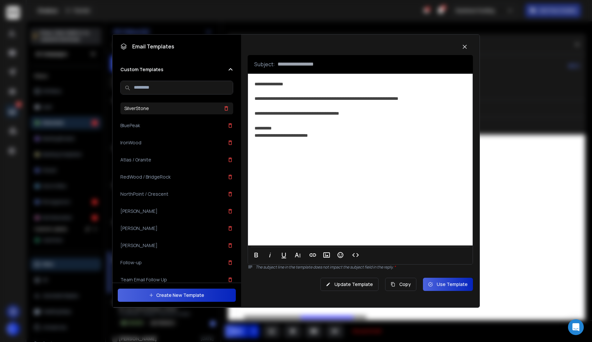
click at [137, 249] on div "[PERSON_NAME]" at bounding box center [176, 245] width 113 height 12
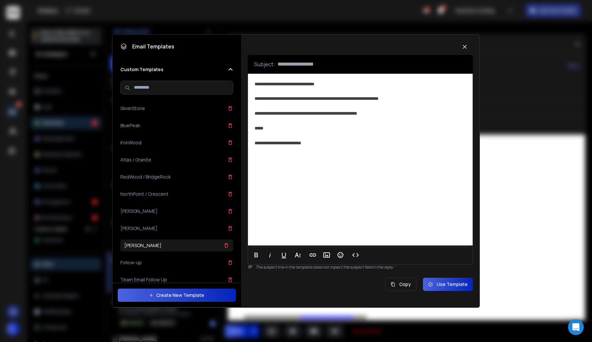
click at [449, 286] on button "Use Template" at bounding box center [448, 283] width 50 height 13
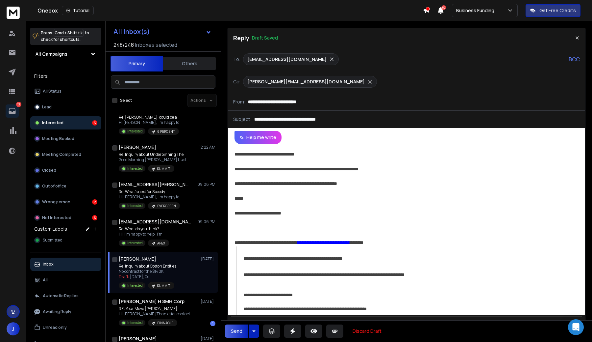
click at [238, 204] on div "**********" at bounding box center [405, 229] width 355 height 171
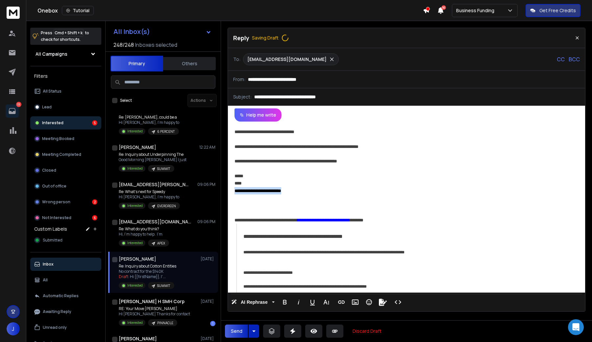
drag, startPoint x: 298, startPoint y: 189, endPoint x: 232, endPoint y: 189, distance: 66.1
click at [232, 189] on div "**********" at bounding box center [405, 206] width 355 height 171
click at [558, 60] on p "CC" at bounding box center [561, 59] width 8 height 8
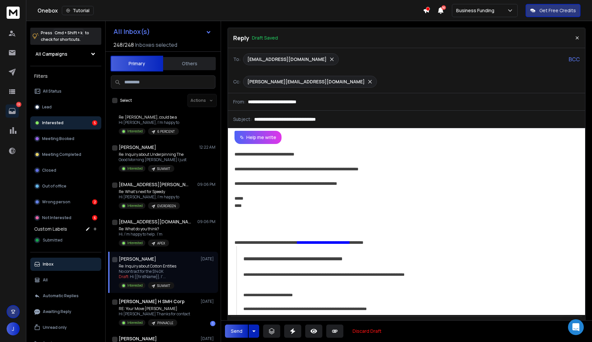
click at [234, 329] on button "Send" at bounding box center [236, 330] width 23 height 13
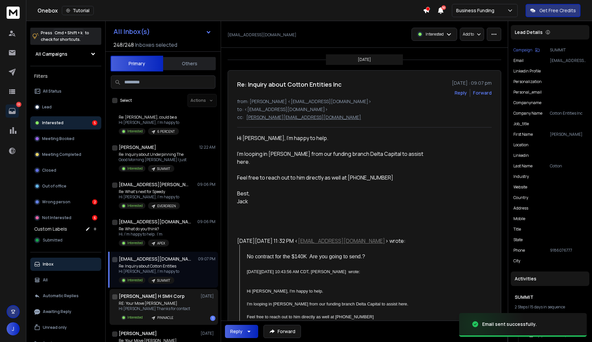
click at [197, 305] on div "RE: Your Move [PERSON_NAME] Hi [PERSON_NAME] Thanks for contact Interested PINN…" at bounding box center [167, 310] width 97 height 20
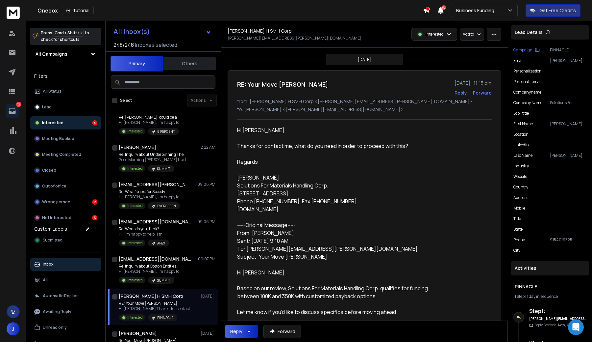
click at [230, 332] on div "Reply" at bounding box center [236, 331] width 12 height 7
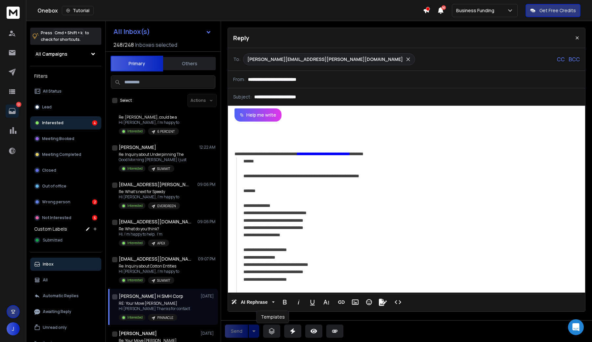
click at [275, 333] on button at bounding box center [271, 330] width 17 height 13
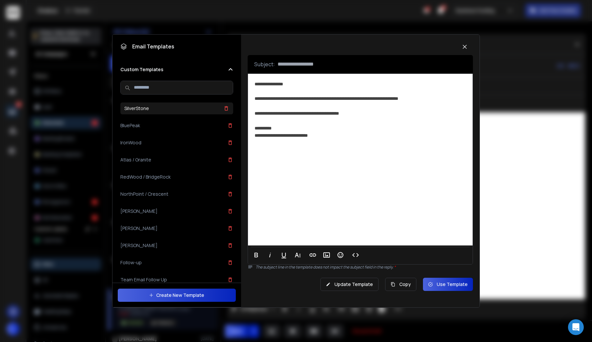
click at [447, 287] on button "Use Template" at bounding box center [448, 283] width 50 height 13
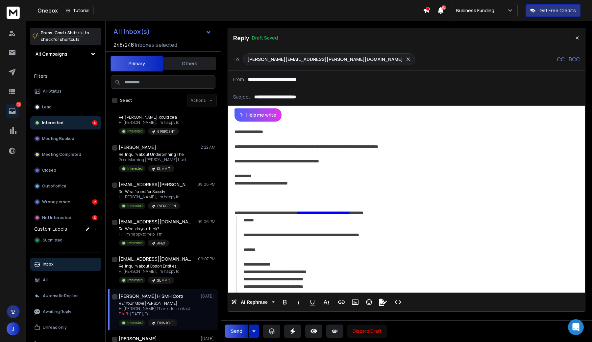
click at [377, 331] on button "Discard Draft" at bounding box center [367, 330] width 39 height 13
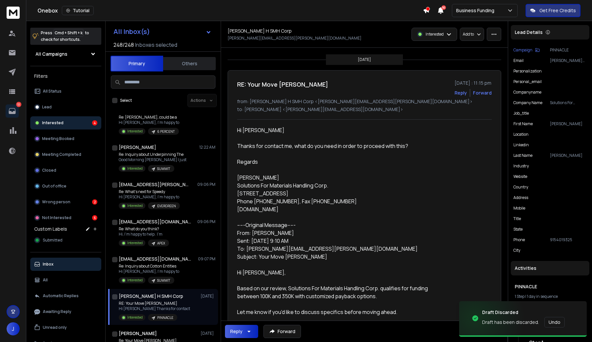
click at [231, 334] on div "Reply" at bounding box center [236, 331] width 12 height 7
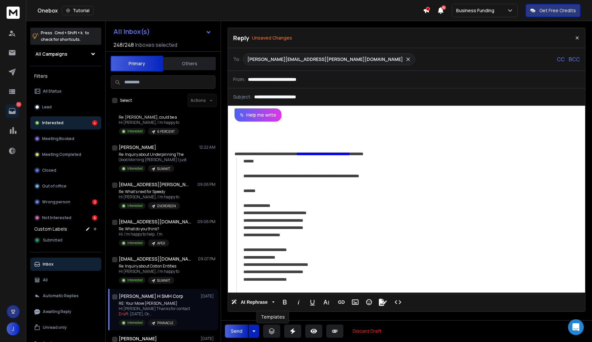
click at [276, 332] on button at bounding box center [271, 330] width 17 height 13
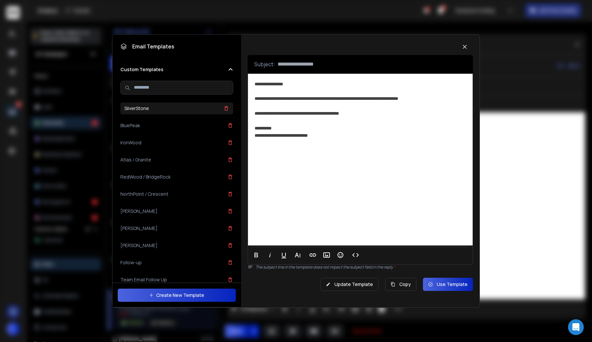
click at [136, 245] on div "[PERSON_NAME]" at bounding box center [176, 245] width 113 height 7
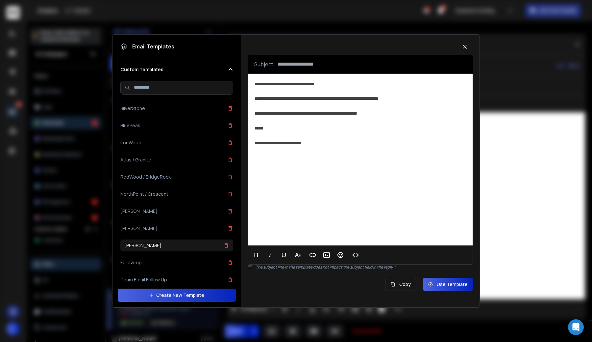
click at [436, 280] on button "Use Template" at bounding box center [448, 283] width 50 height 13
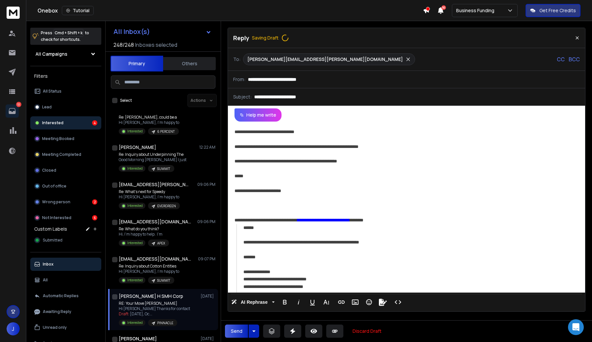
click at [240, 182] on div at bounding box center [407, 182] width 344 height 7
drag, startPoint x: 298, startPoint y: 191, endPoint x: 233, endPoint y: 190, distance: 65.2
click at [233, 190] on div "**********" at bounding box center [406, 206] width 357 height 171
click at [559, 59] on p "CC" at bounding box center [561, 59] width 8 height 8
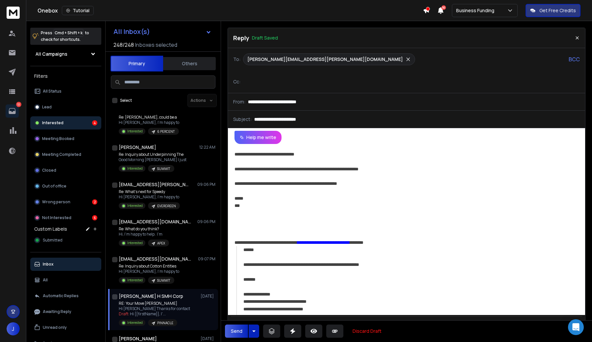
type input "**********"
click at [231, 330] on button "Send" at bounding box center [236, 330] width 23 height 13
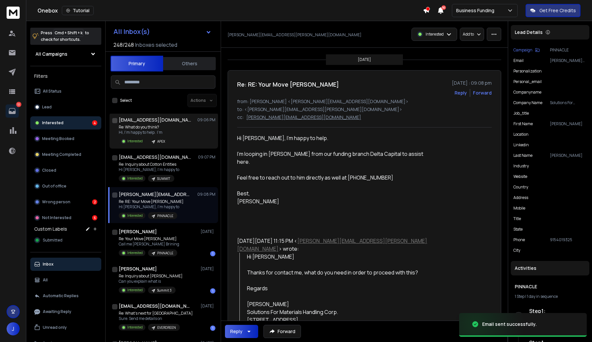
scroll to position [305, 0]
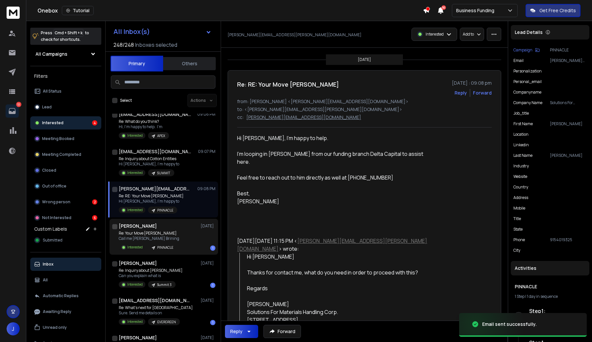
click at [166, 239] on p "Call me [PERSON_NAME] Brining" at bounding box center [149, 238] width 61 height 5
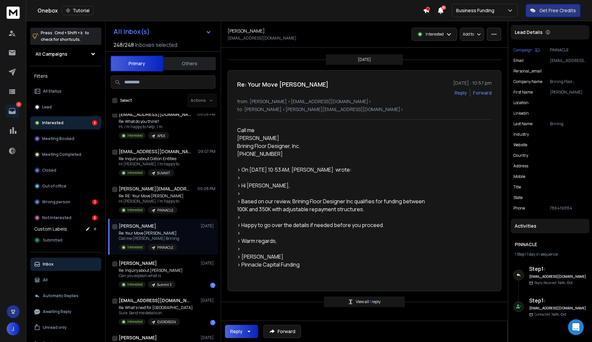
click at [234, 332] on div "Reply" at bounding box center [236, 331] width 12 height 7
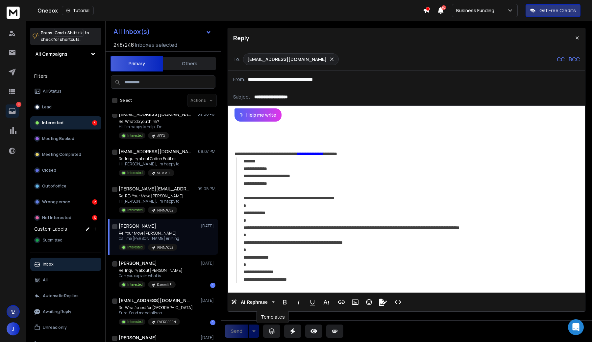
click at [272, 333] on icon at bounding box center [272, 333] width 6 height 2
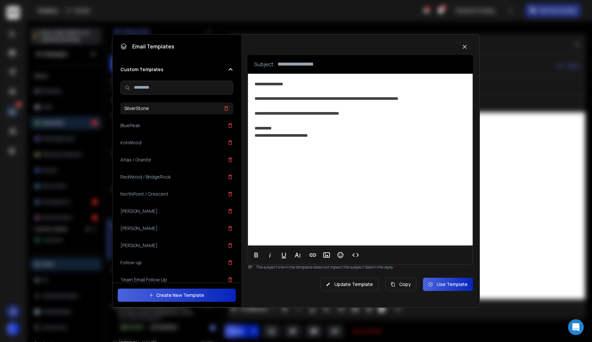
click at [141, 245] on div "[PERSON_NAME]" at bounding box center [176, 245] width 113 height 7
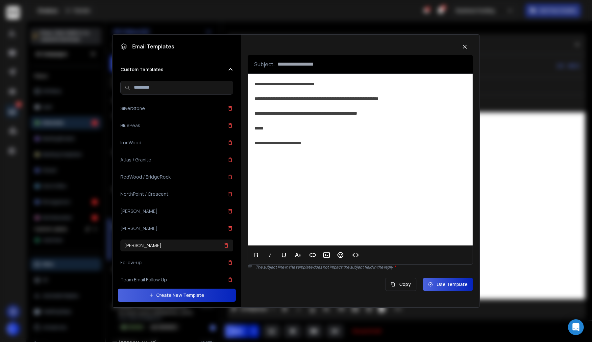
click at [440, 282] on button "Use Template" at bounding box center [448, 283] width 50 height 13
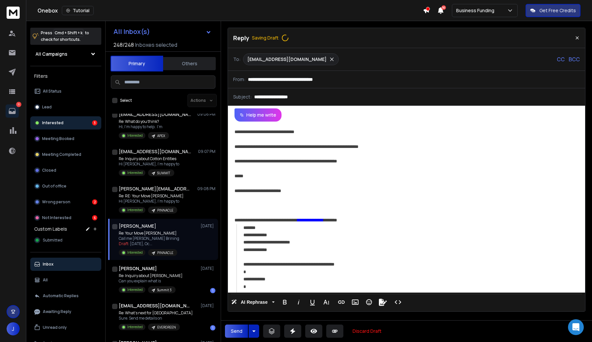
click at [238, 184] on div at bounding box center [407, 182] width 344 height 7
drag, startPoint x: 300, startPoint y: 190, endPoint x: 232, endPoint y: 190, distance: 68.1
click at [232, 190] on div "**********" at bounding box center [406, 206] width 357 height 171
click at [557, 60] on p "CC" at bounding box center [561, 59] width 8 height 8
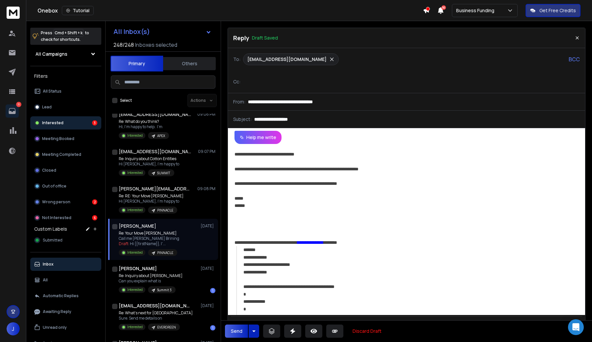
type input "**********"
click at [237, 331] on button "Send" at bounding box center [236, 330] width 23 height 13
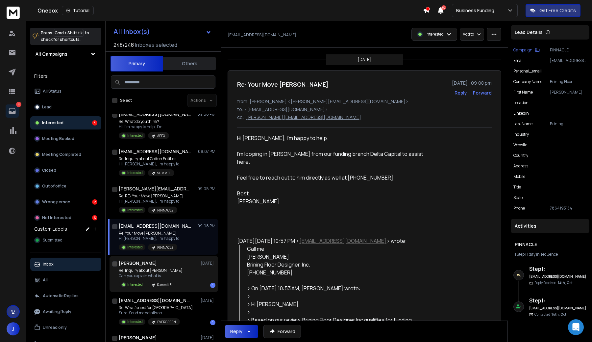
click at [190, 273] on div "Re: Inquiry about [PERSON_NAME] L Can you explain what is Interested Summit 3 1" at bounding box center [167, 278] width 97 height 20
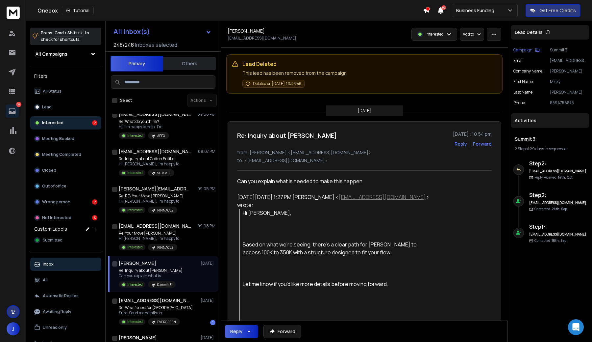
click at [230, 334] on button "Reply" at bounding box center [241, 330] width 33 height 13
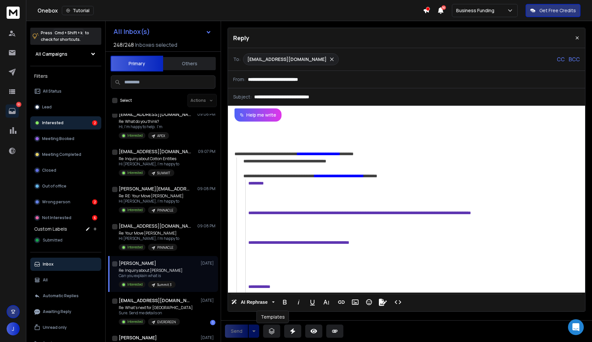
click at [274, 331] on icon at bounding box center [272, 332] width 6 height 2
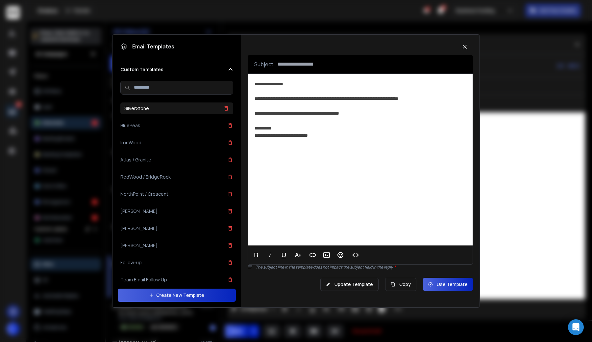
click at [143, 243] on div "[PERSON_NAME]" at bounding box center [176, 245] width 113 height 7
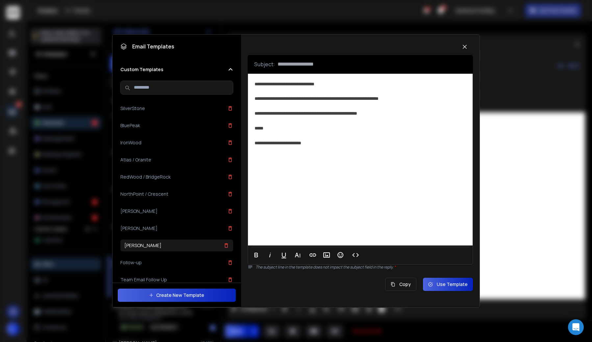
click at [433, 286] on icon at bounding box center [431, 284] width 4 height 4
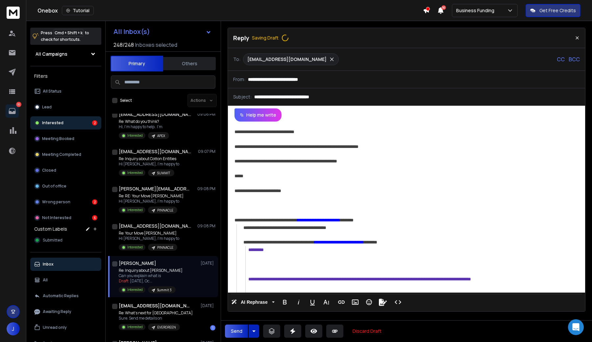
click at [236, 184] on div at bounding box center [407, 182] width 344 height 7
drag, startPoint x: 298, startPoint y: 192, endPoint x: 226, endPoint y: 191, distance: 71.7
click at [226, 191] on div "**********" at bounding box center [406, 207] width 371 height 373
click at [274, 336] on button at bounding box center [271, 330] width 17 height 13
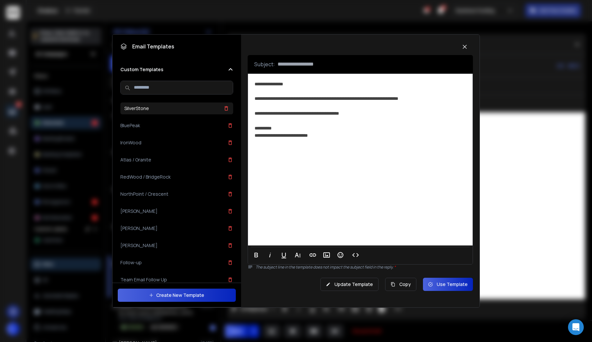
click at [134, 247] on h3 "[PERSON_NAME]" at bounding box center [138, 245] width 37 height 7
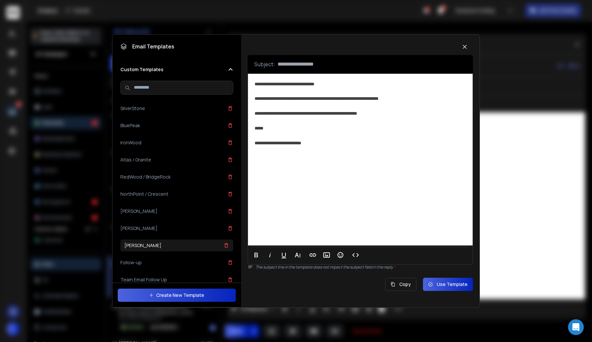
click at [460, 290] on button "Use Template" at bounding box center [448, 283] width 50 height 13
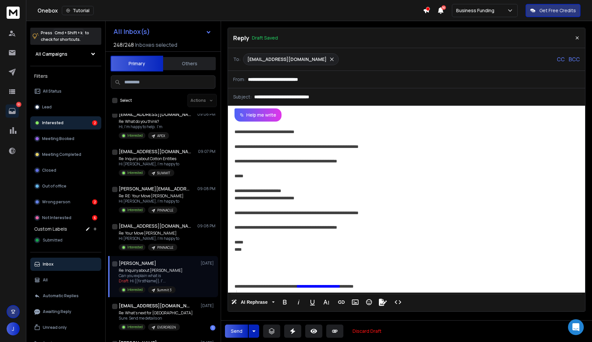
click at [303, 200] on div "**********" at bounding box center [406, 197] width 342 height 7
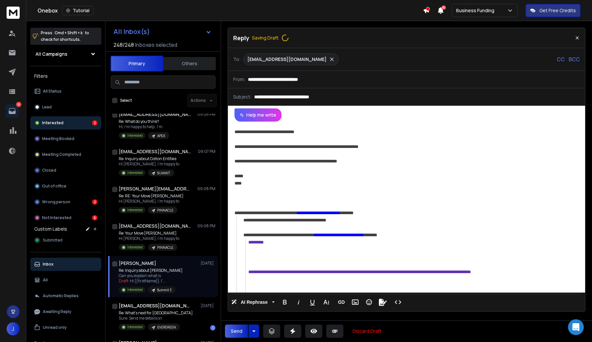
click at [557, 59] on p "CC" at bounding box center [561, 59] width 8 height 8
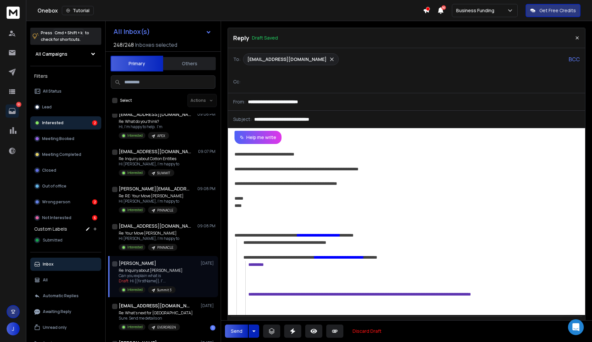
type input "**********"
click at [233, 332] on button "Send" at bounding box center [236, 330] width 23 height 13
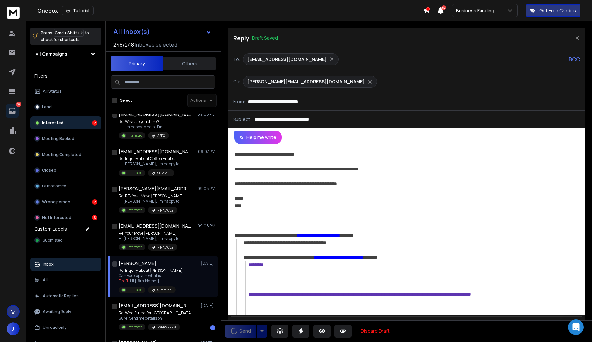
click at [233, 332] on div "Send" at bounding box center [246, 330] width 42 height 13
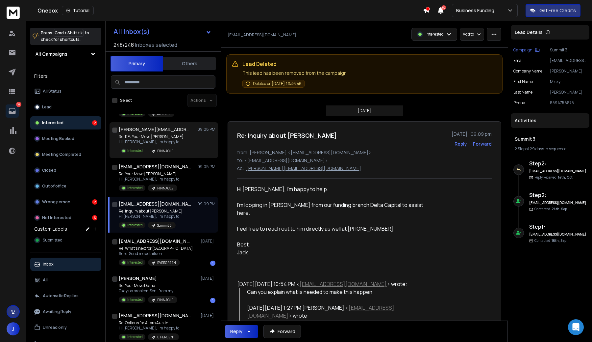
scroll to position [370, 0]
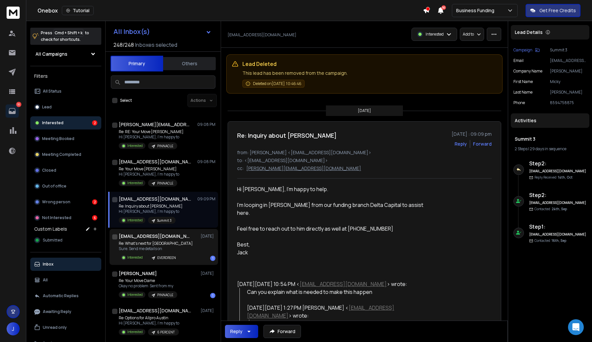
click at [177, 234] on div "[EMAIL_ADDRESS][DOMAIN_NAME] [DATE]" at bounding box center [167, 236] width 97 height 7
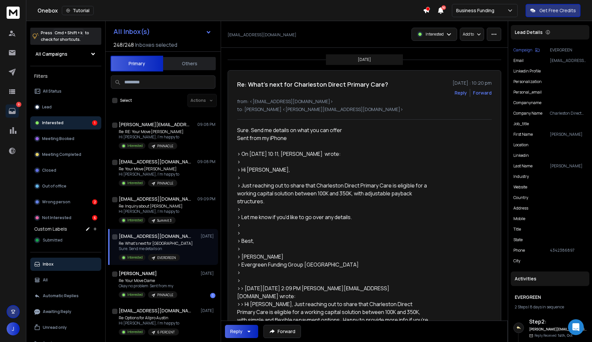
click at [231, 334] on div "Reply" at bounding box center [236, 331] width 12 height 7
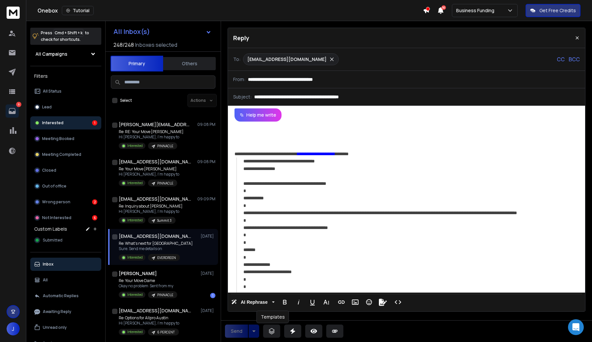
click at [280, 332] on button at bounding box center [271, 330] width 17 height 13
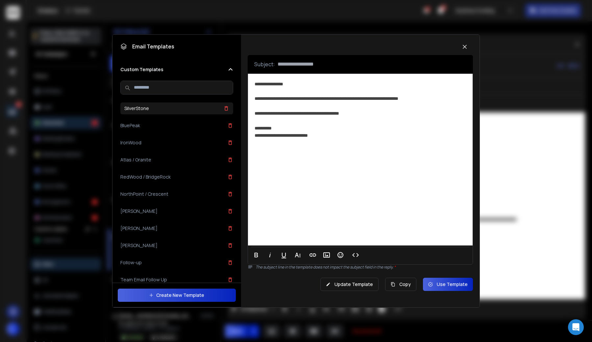
click at [133, 243] on h3 "[PERSON_NAME]" at bounding box center [138, 245] width 37 height 7
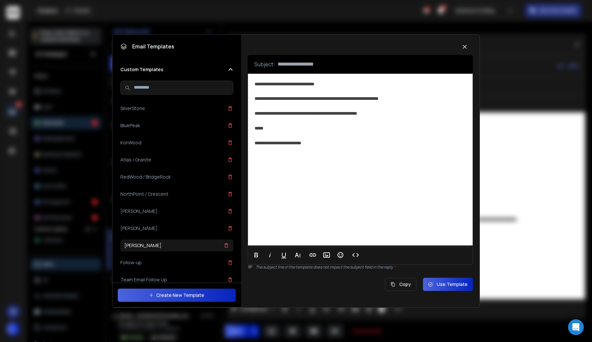
click at [452, 282] on button "Use Template" at bounding box center [448, 283] width 50 height 13
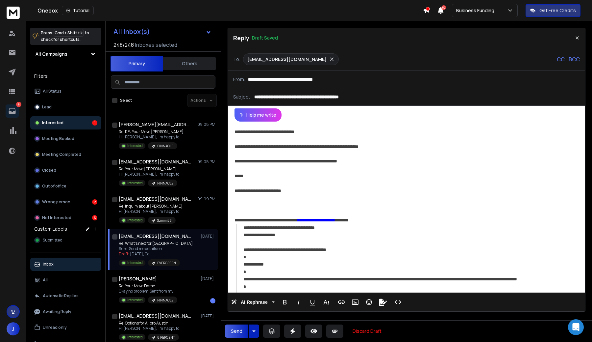
click at [237, 183] on div at bounding box center [407, 182] width 344 height 7
drag, startPoint x: 301, startPoint y: 192, endPoint x: 234, endPoint y: 191, distance: 67.1
click at [234, 191] on div "**********" at bounding box center [406, 206] width 357 height 171
click at [559, 60] on p "CC" at bounding box center [561, 59] width 8 height 8
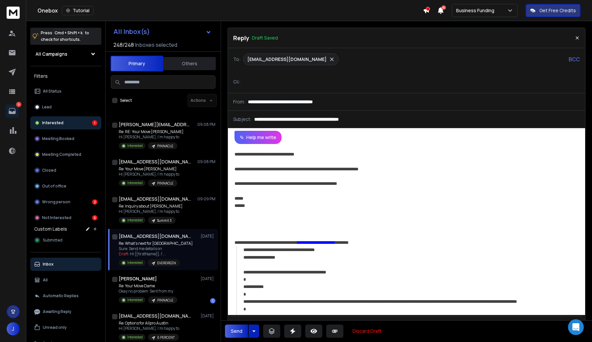
type input "**********"
click at [236, 336] on button "Send" at bounding box center [236, 330] width 23 height 13
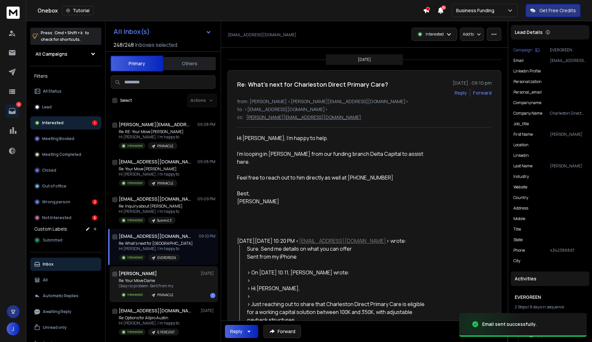
click at [190, 288] on div "Re: Your Move [PERSON_NAME] no problem Sent from my Interested PINNACLE 1" at bounding box center [167, 288] width 97 height 20
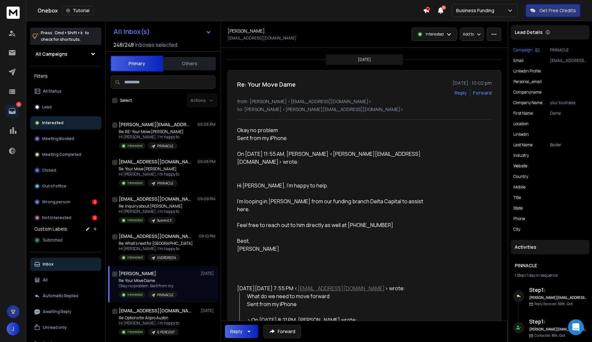
click at [231, 331] on div "Reply" at bounding box center [236, 331] width 12 height 7
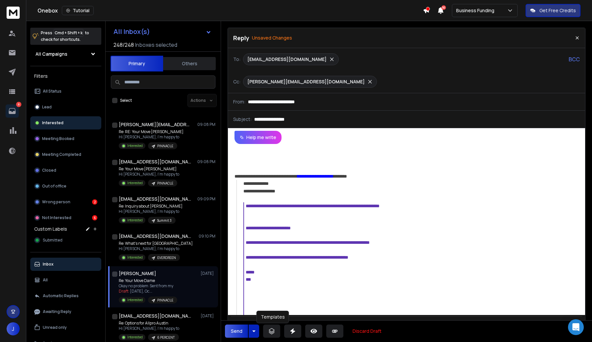
click at [270, 332] on icon at bounding box center [272, 330] width 7 height 7
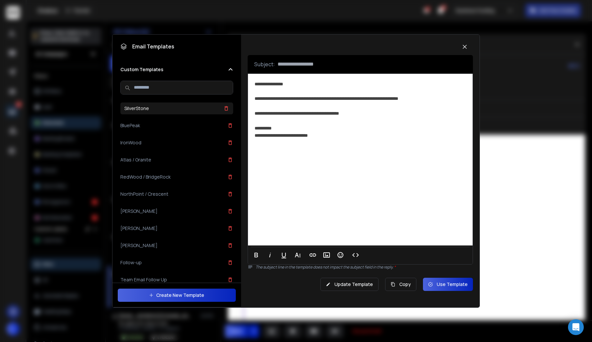
click at [138, 243] on div "[PERSON_NAME]" at bounding box center [176, 245] width 113 height 7
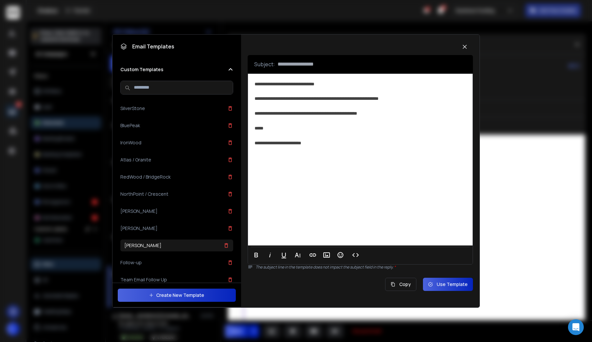
click at [443, 284] on button "Use Template" at bounding box center [448, 283] width 50 height 13
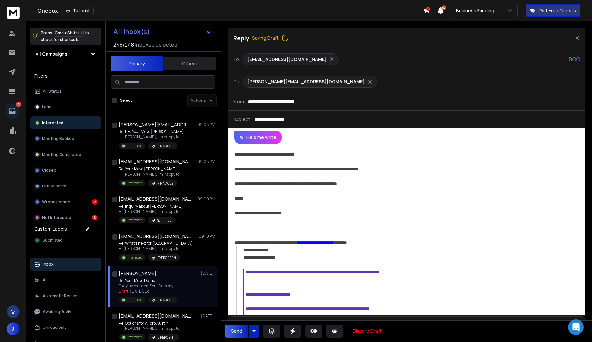
click at [239, 206] on div "**********" at bounding box center [406, 229] width 357 height 171
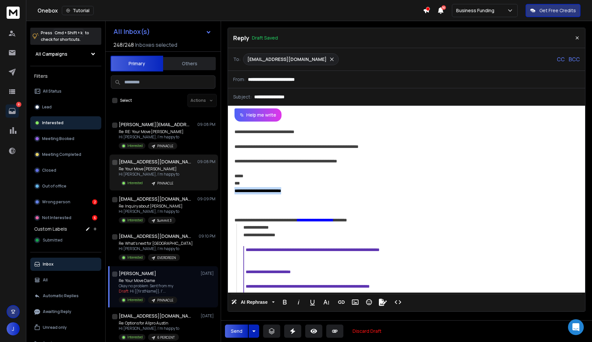
drag, startPoint x: 299, startPoint y: 191, endPoint x: 213, endPoint y: 190, distance: 86.2
click at [213, 190] on div "All Inbox(s) 248 / 248 Inboxes selected Primary Others Select Actions [EMAIL_AD…" at bounding box center [348, 192] width 487 height 342
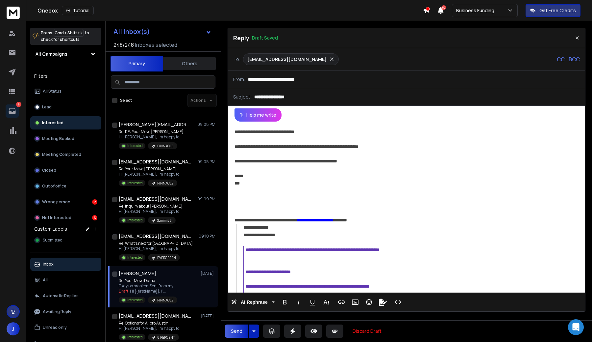
click at [558, 59] on p "CC" at bounding box center [561, 59] width 8 height 8
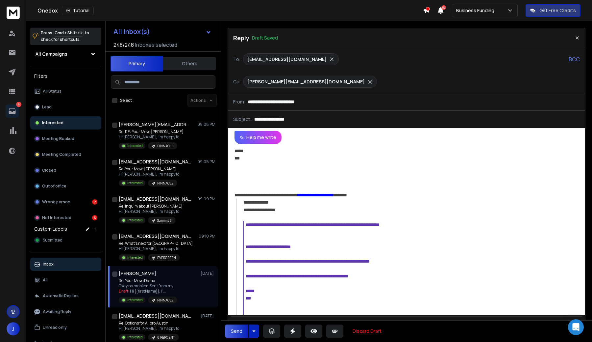
scroll to position [59, 0]
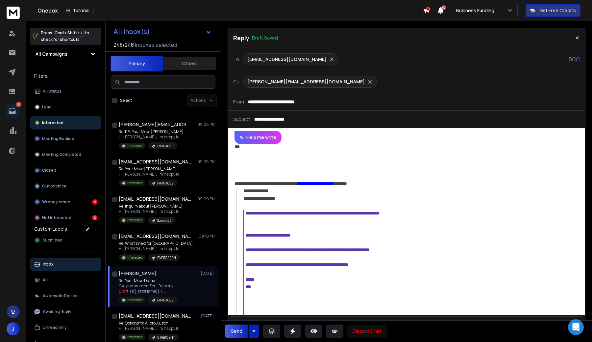
click at [364, 334] on button "Discard Draft" at bounding box center [367, 330] width 39 height 13
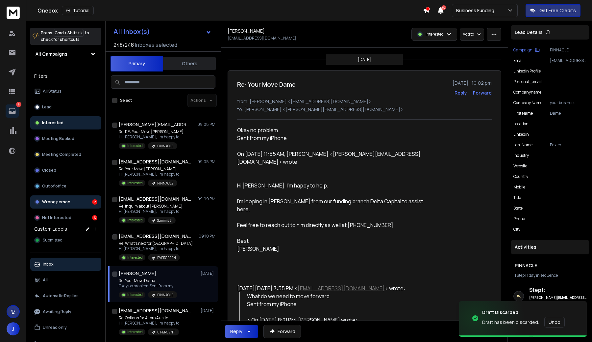
click at [62, 202] on p "Wrong person" at bounding box center [56, 201] width 28 height 5
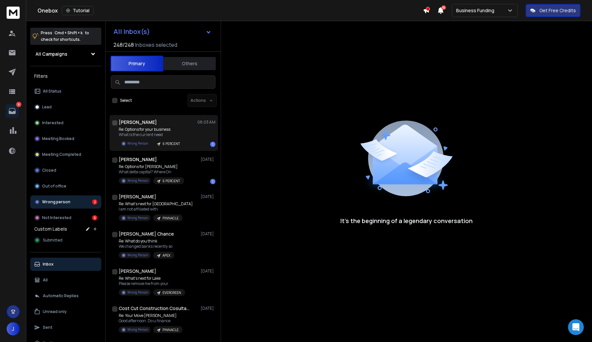
click at [141, 136] on p "What is the current need" at bounding box center [151, 134] width 65 height 5
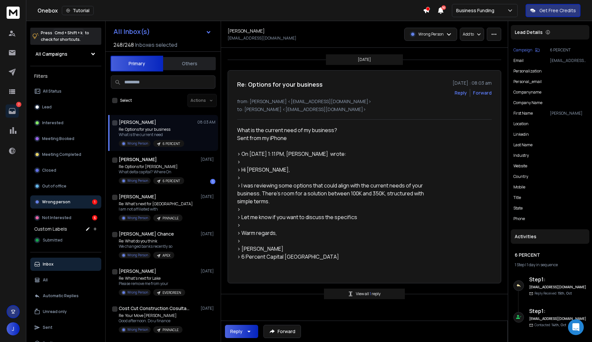
click at [432, 39] on div "Wrong Person" at bounding box center [431, 34] width 52 height 13
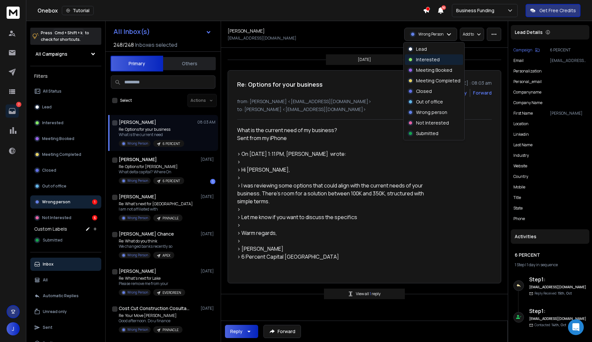
click at [432, 58] on p "Interested" at bounding box center [428, 59] width 24 height 7
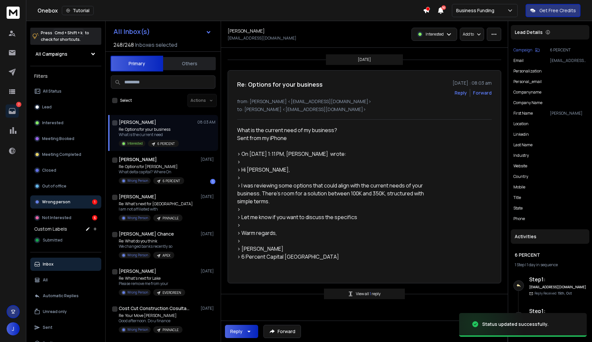
click at [230, 329] on button "Reply" at bounding box center [241, 330] width 33 height 13
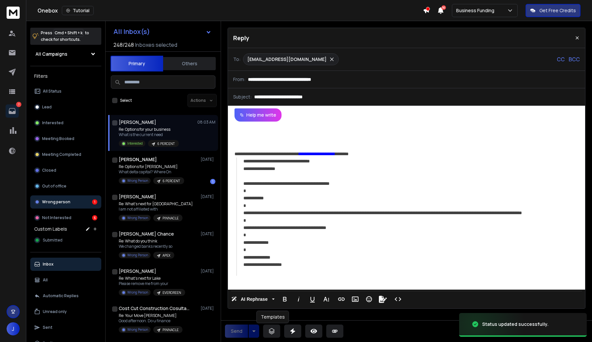
click at [273, 330] on icon at bounding box center [272, 330] width 6 height 4
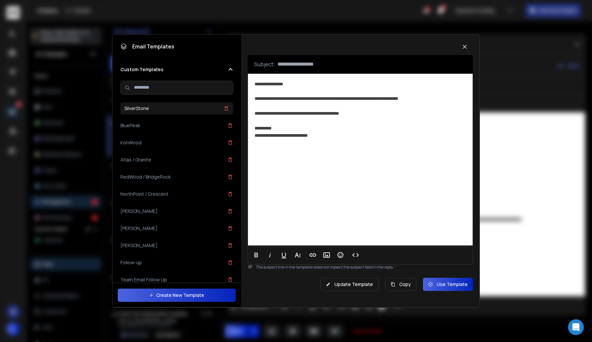
click at [141, 248] on div "[PERSON_NAME]" at bounding box center [176, 245] width 113 height 7
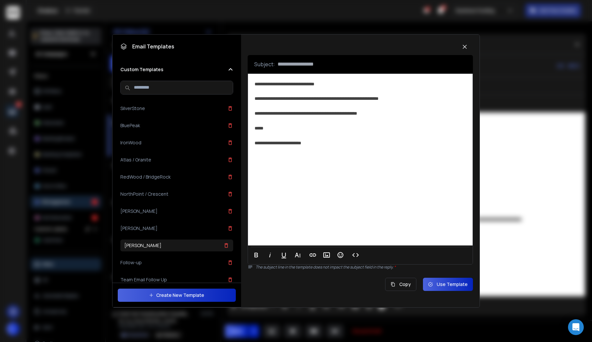
click at [454, 288] on button "Use Template" at bounding box center [448, 283] width 50 height 13
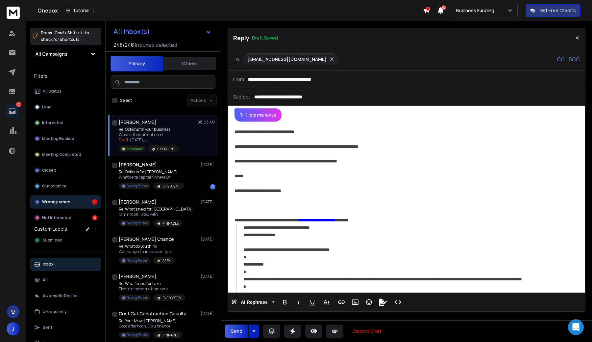
click at [241, 182] on div at bounding box center [407, 182] width 344 height 7
drag, startPoint x: 301, startPoint y: 190, endPoint x: 233, endPoint y: 191, distance: 67.8
click at [233, 191] on div "**********" at bounding box center [406, 206] width 357 height 171
click at [559, 57] on p "CC" at bounding box center [561, 59] width 8 height 8
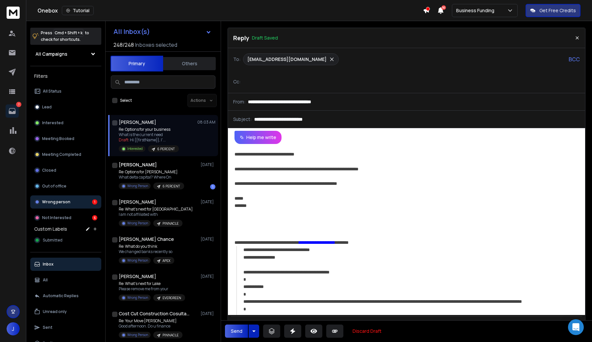
type input "**********"
click at [231, 328] on button "Send" at bounding box center [236, 330] width 23 height 13
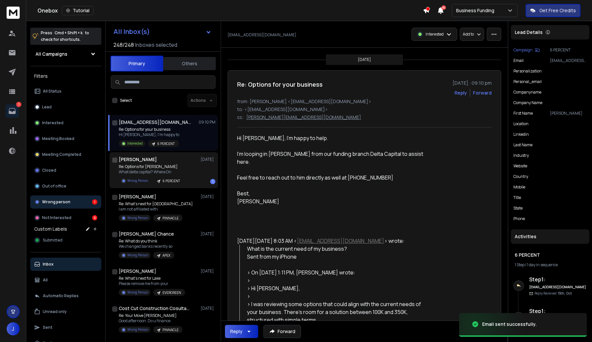
click at [193, 182] on div "Re: Options for [PERSON_NAME] What delta capital? Where On Wrong Person 6 PERCE…" at bounding box center [167, 174] width 97 height 20
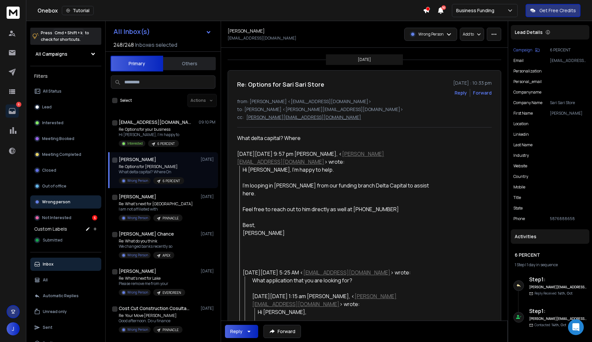
click at [437, 34] on p "Wrong Person" at bounding box center [431, 34] width 25 height 5
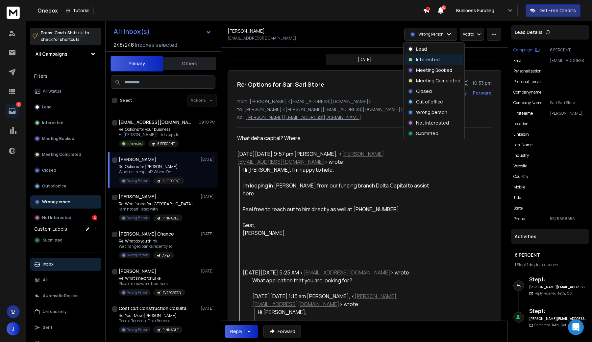
click at [432, 58] on p "Interested" at bounding box center [428, 59] width 24 height 7
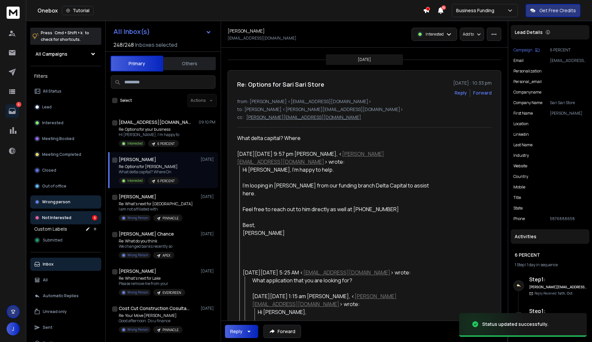
click at [67, 220] on div "Not Interested" at bounding box center [52, 218] width 37 height 6
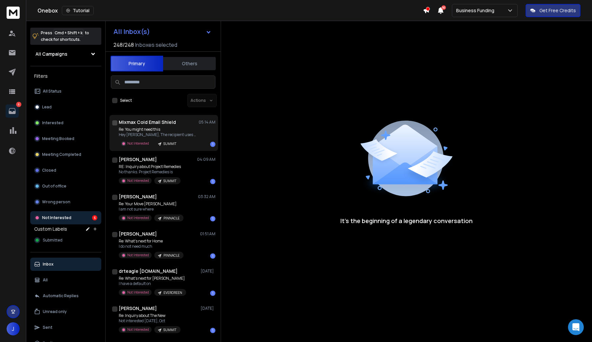
click at [169, 142] on p "SUMMIT" at bounding box center [170, 143] width 13 height 5
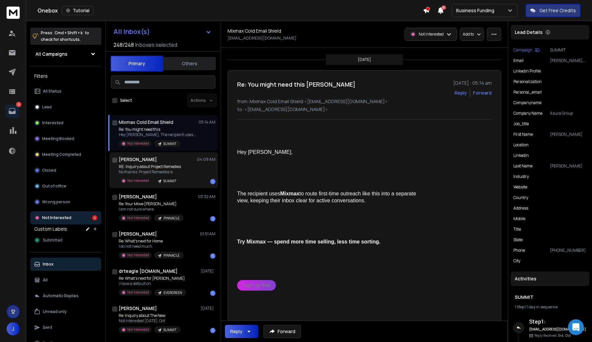
click at [186, 158] on div "[PERSON_NAME] 04:09 AM" at bounding box center [167, 159] width 97 height 7
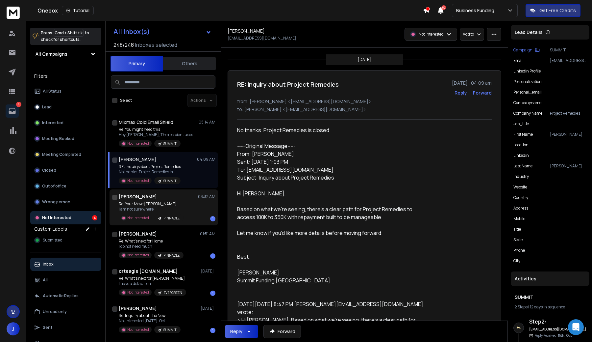
click at [190, 194] on div "[PERSON_NAME] 03:32 AM" at bounding box center [167, 196] width 97 height 7
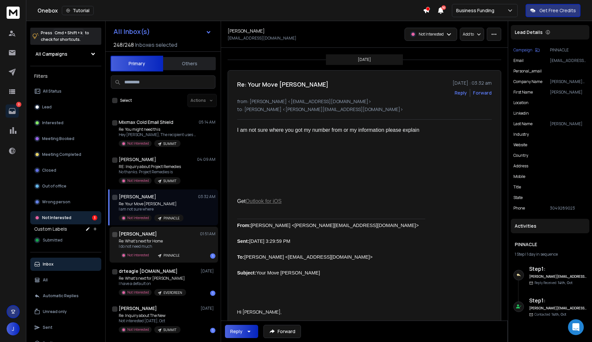
click at [183, 239] on div "Re: What’s next for Home I do not need much Not Interested PINNACLE 1" at bounding box center [167, 248] width 97 height 20
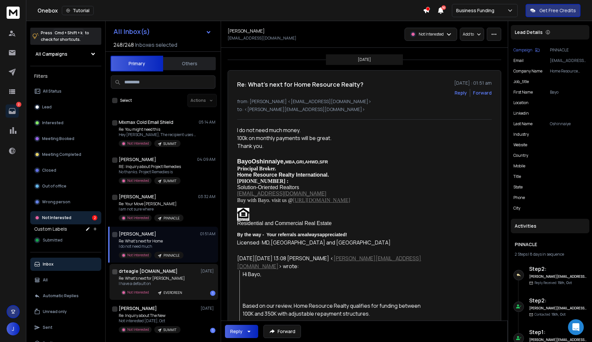
click at [187, 264] on div "drteagle [DOMAIN_NAME] [DATE] Re: What’s next for [PERSON_NAME] I have a defaul…" at bounding box center [164, 282] width 109 height 36
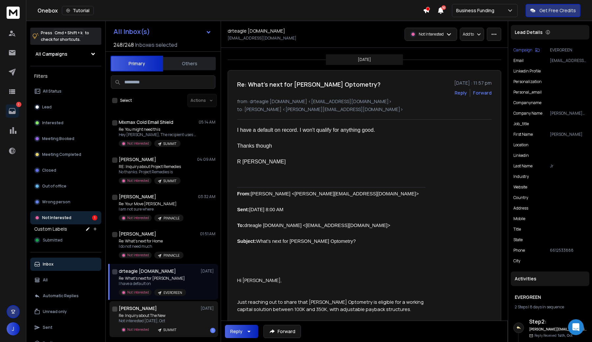
click at [188, 315] on div "Re: Inquiry about The New Not interested [DATE], Oct Not Interested SUMMIT 1" at bounding box center [167, 323] width 97 height 20
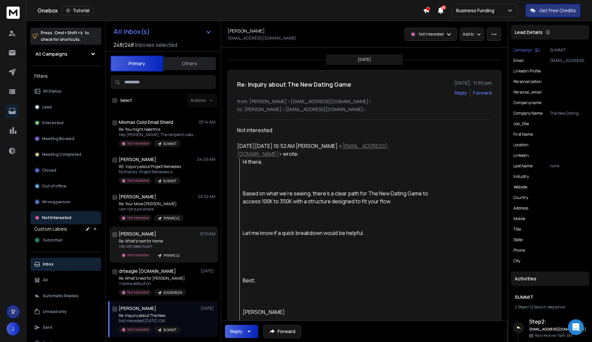
click at [199, 248] on div "Re: What’s next for Home I do not need much Not Interested PINNACLE" at bounding box center [167, 248] width 97 height 20
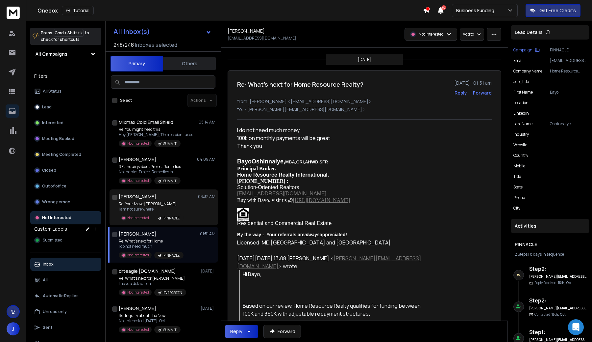
click at [194, 214] on div "Re: Your Move [PERSON_NAME] I am not sure where Not Interested PINNACLE" at bounding box center [167, 211] width 97 height 20
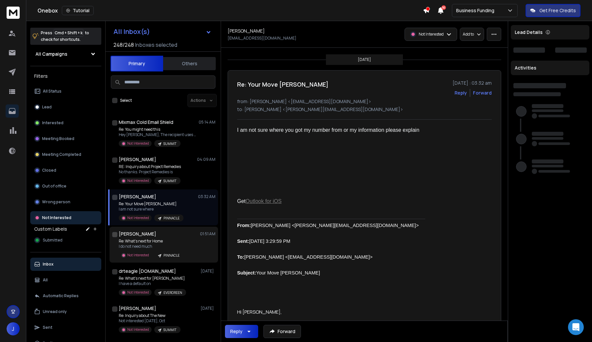
click at [194, 238] on div "Re: What’s next for Home I do not need much Not Interested PINNACLE" at bounding box center [167, 248] width 97 height 20
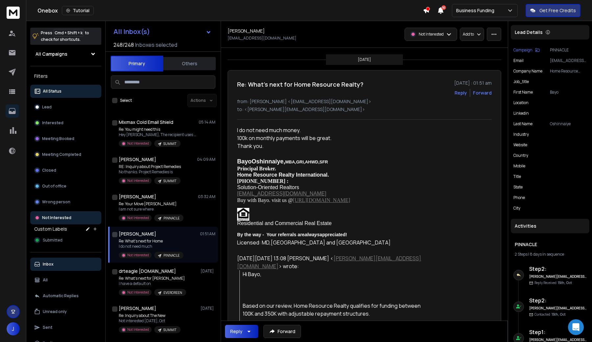
click at [65, 96] on button "All Status" at bounding box center [65, 91] width 71 height 13
